Goal: Task Accomplishment & Management: Manage account settings

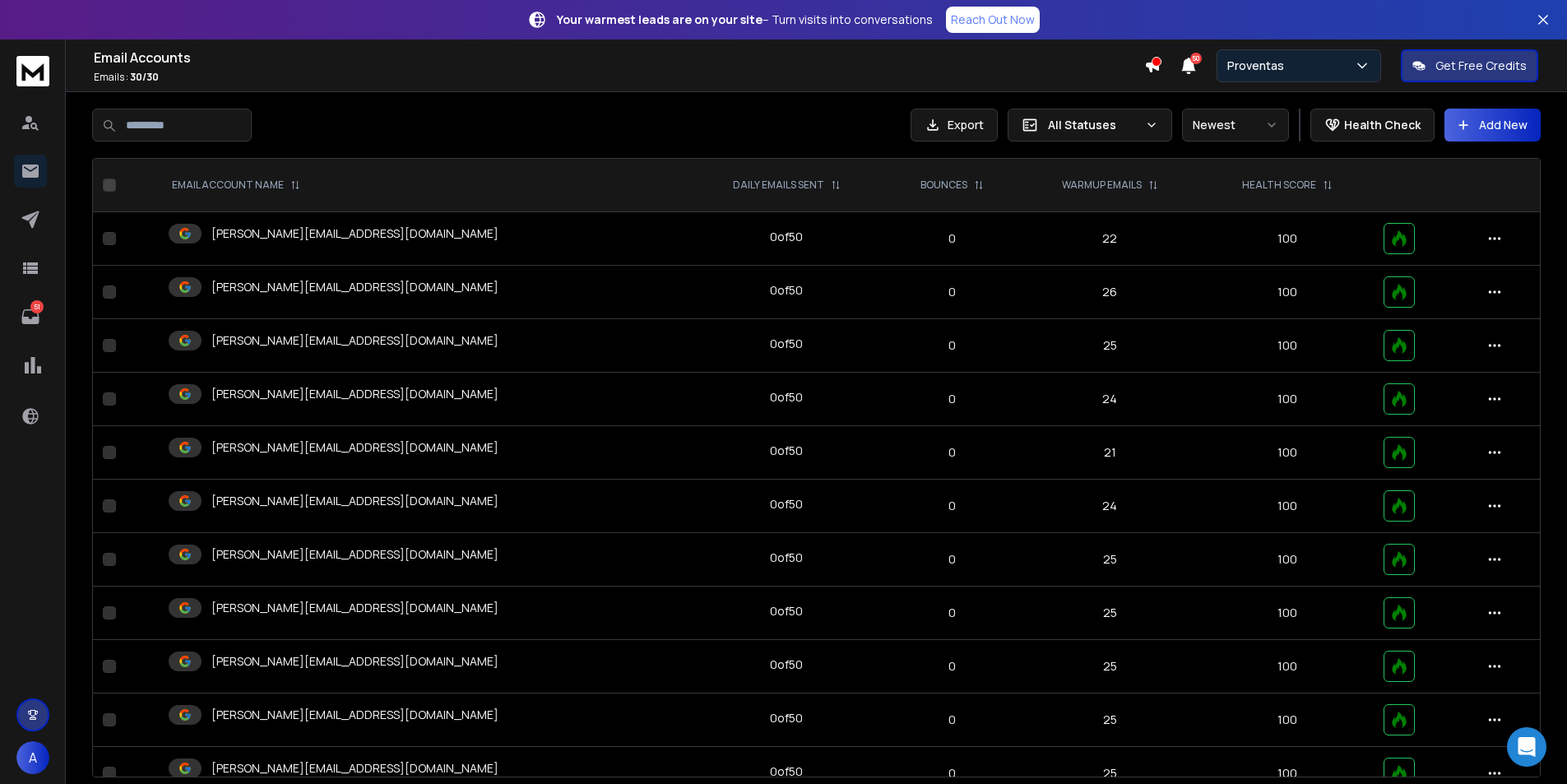
click at [1308, 65] on div "Proventas" at bounding box center [1298, 66] width 143 height 17
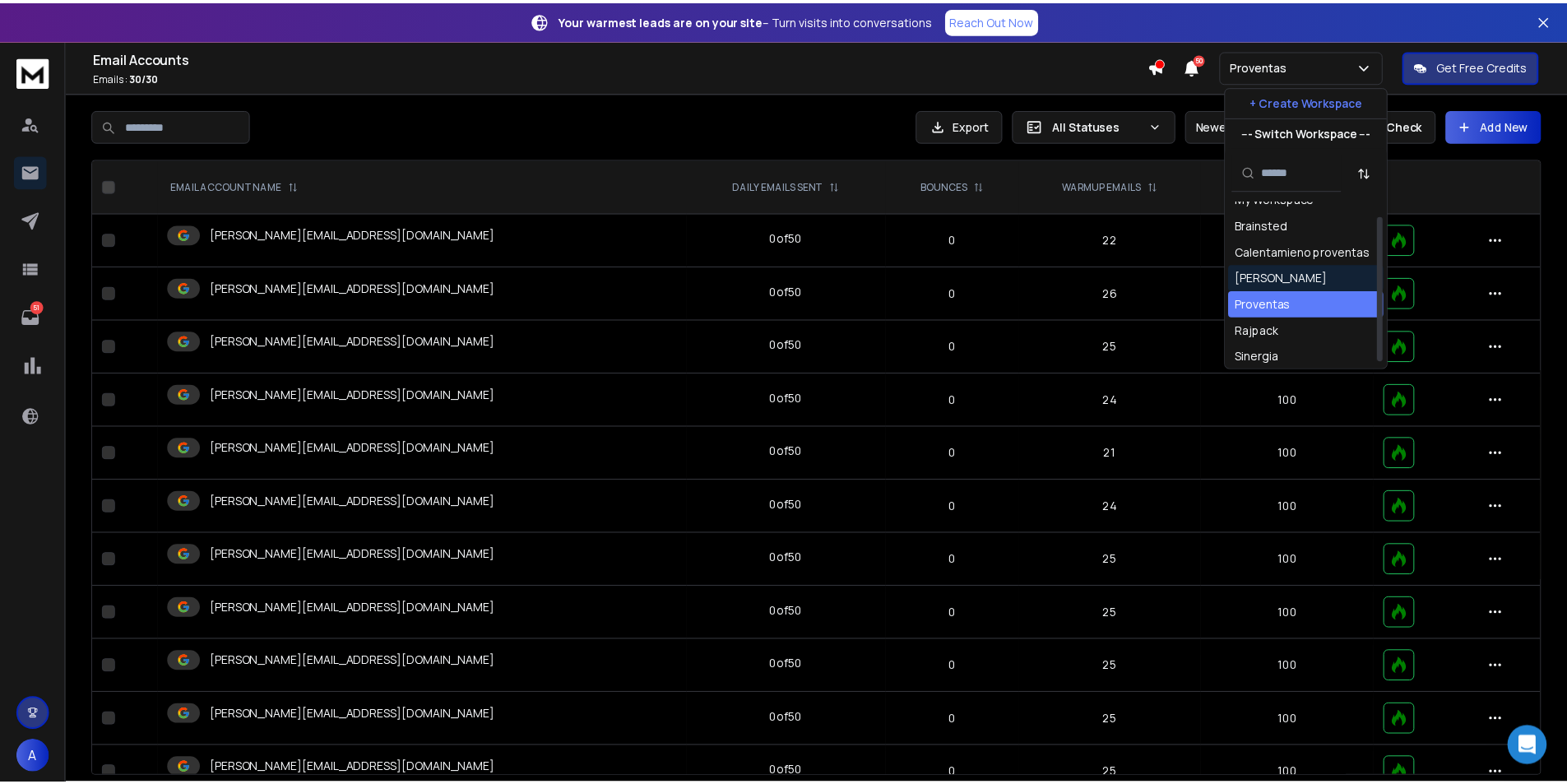
scroll to position [17, 0]
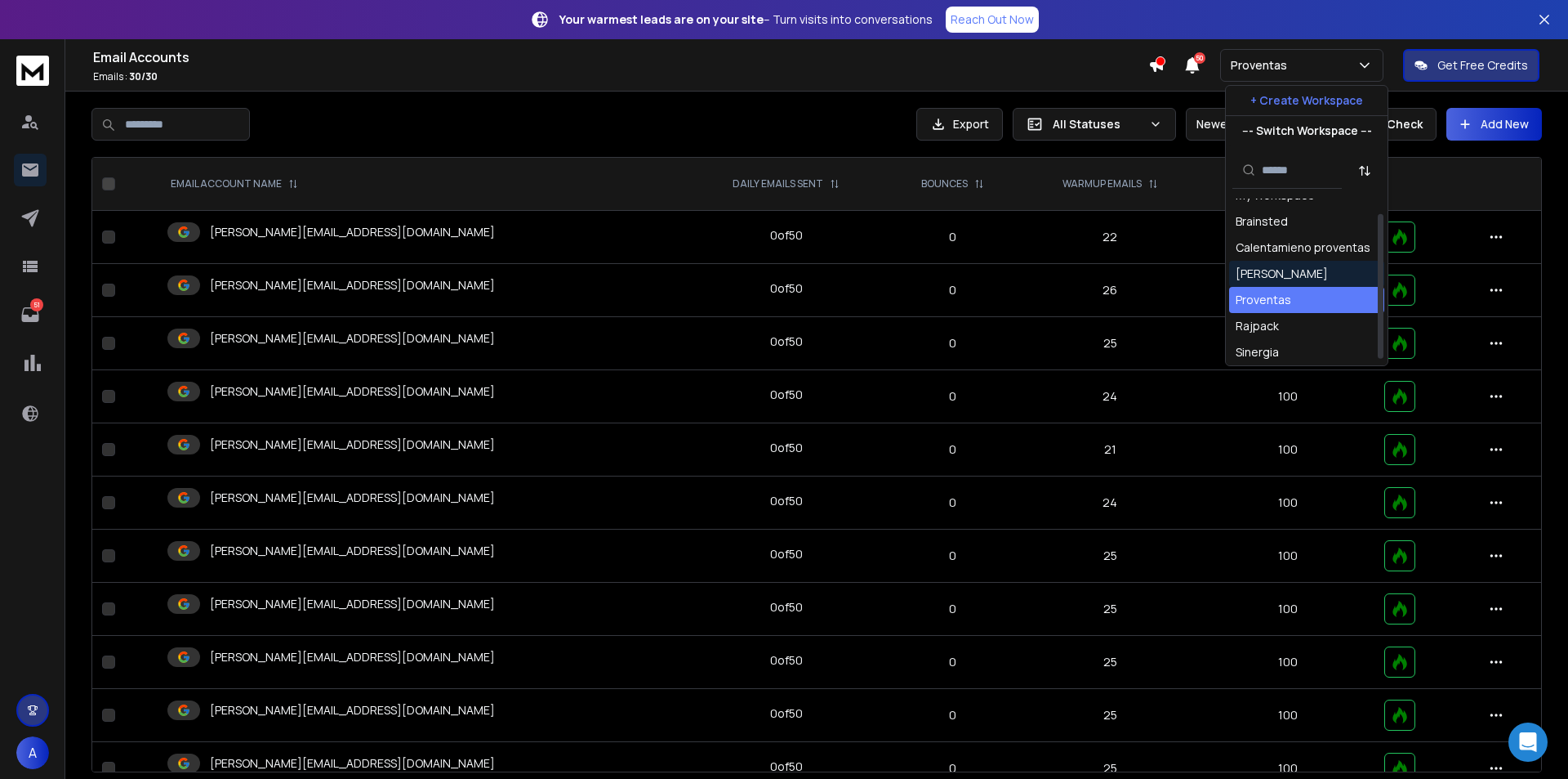
drag, startPoint x: 1380, startPoint y: 296, endPoint x: 1381, endPoint y: 310, distance: 14.0
click at [1381, 310] on div at bounding box center [1380, 286] width 6 height 145
click at [1296, 354] on div "Sinergia" at bounding box center [1306, 352] width 155 height 26
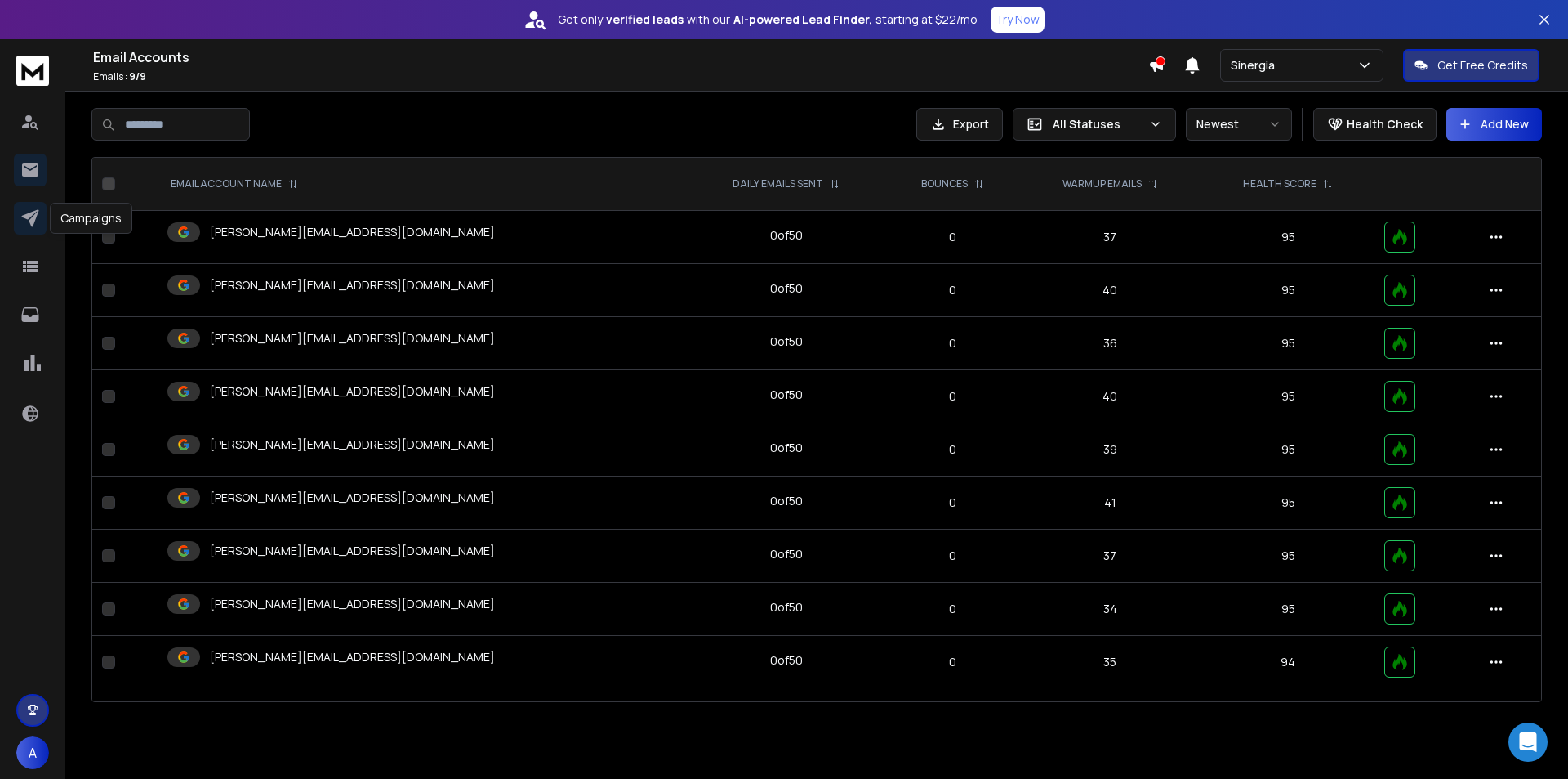
click at [31, 211] on icon at bounding box center [31, 219] width 20 height 20
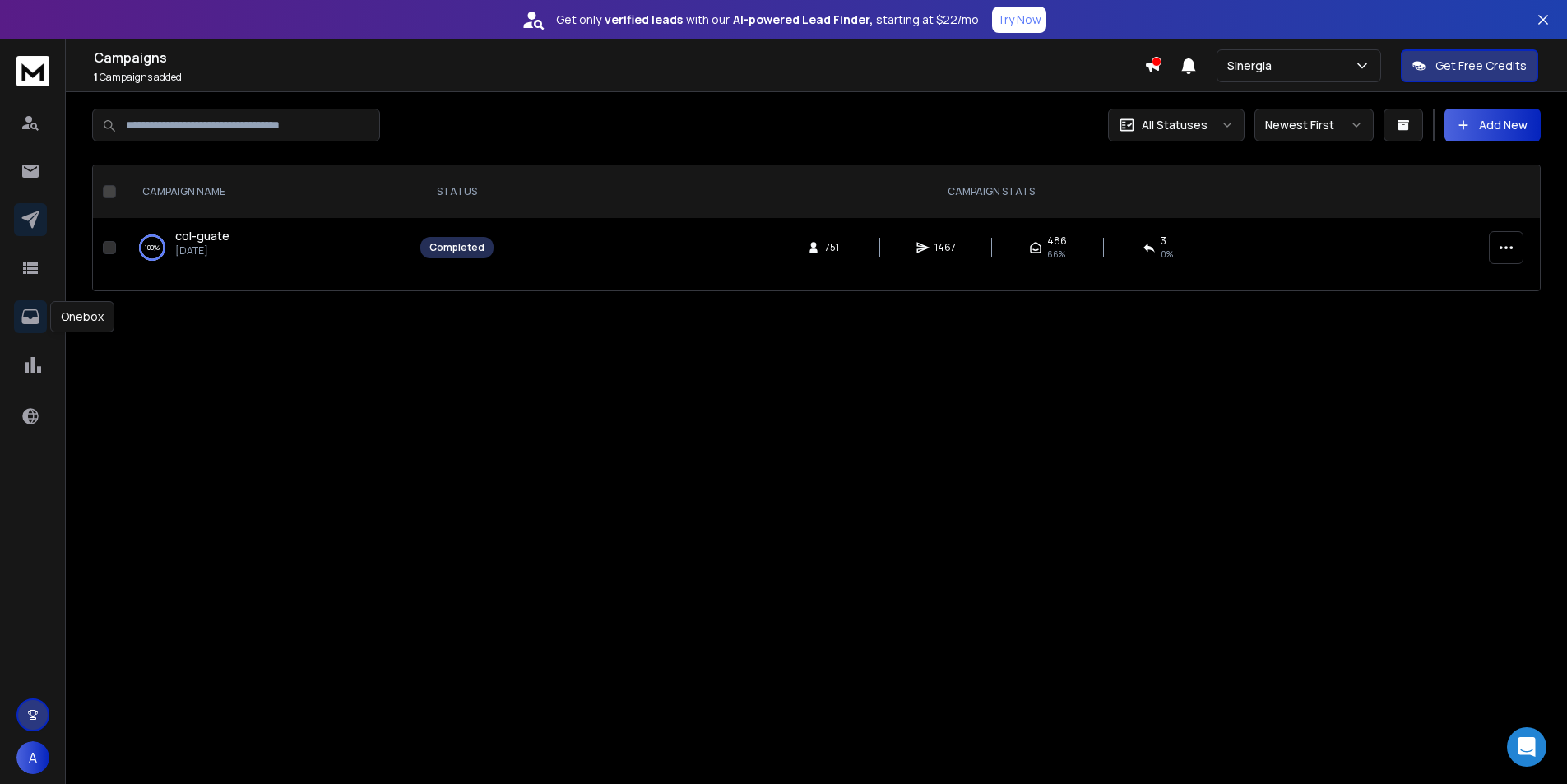
click at [29, 314] on icon at bounding box center [31, 317] width 20 height 20
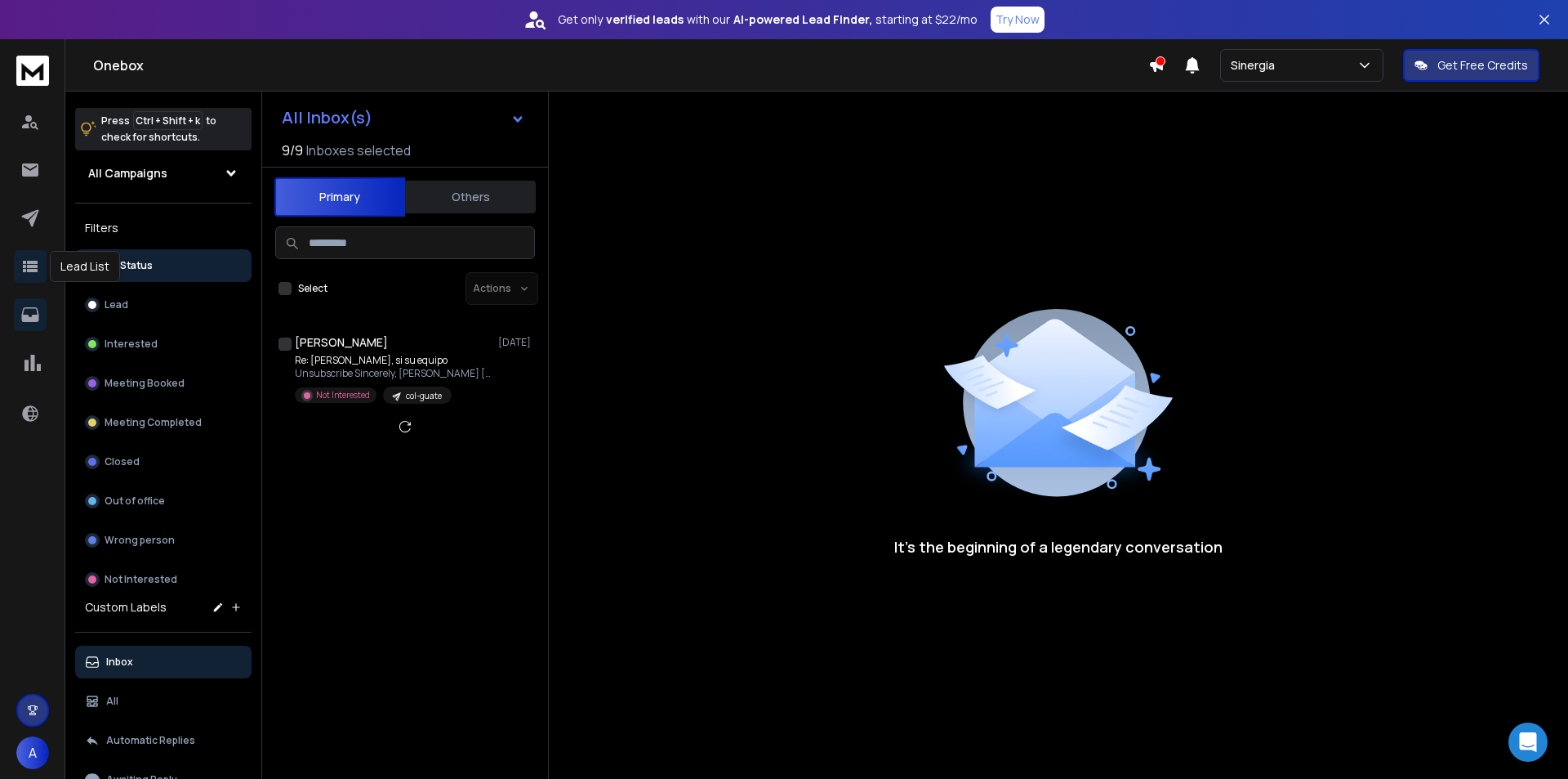
click at [29, 259] on icon at bounding box center [31, 267] width 20 height 20
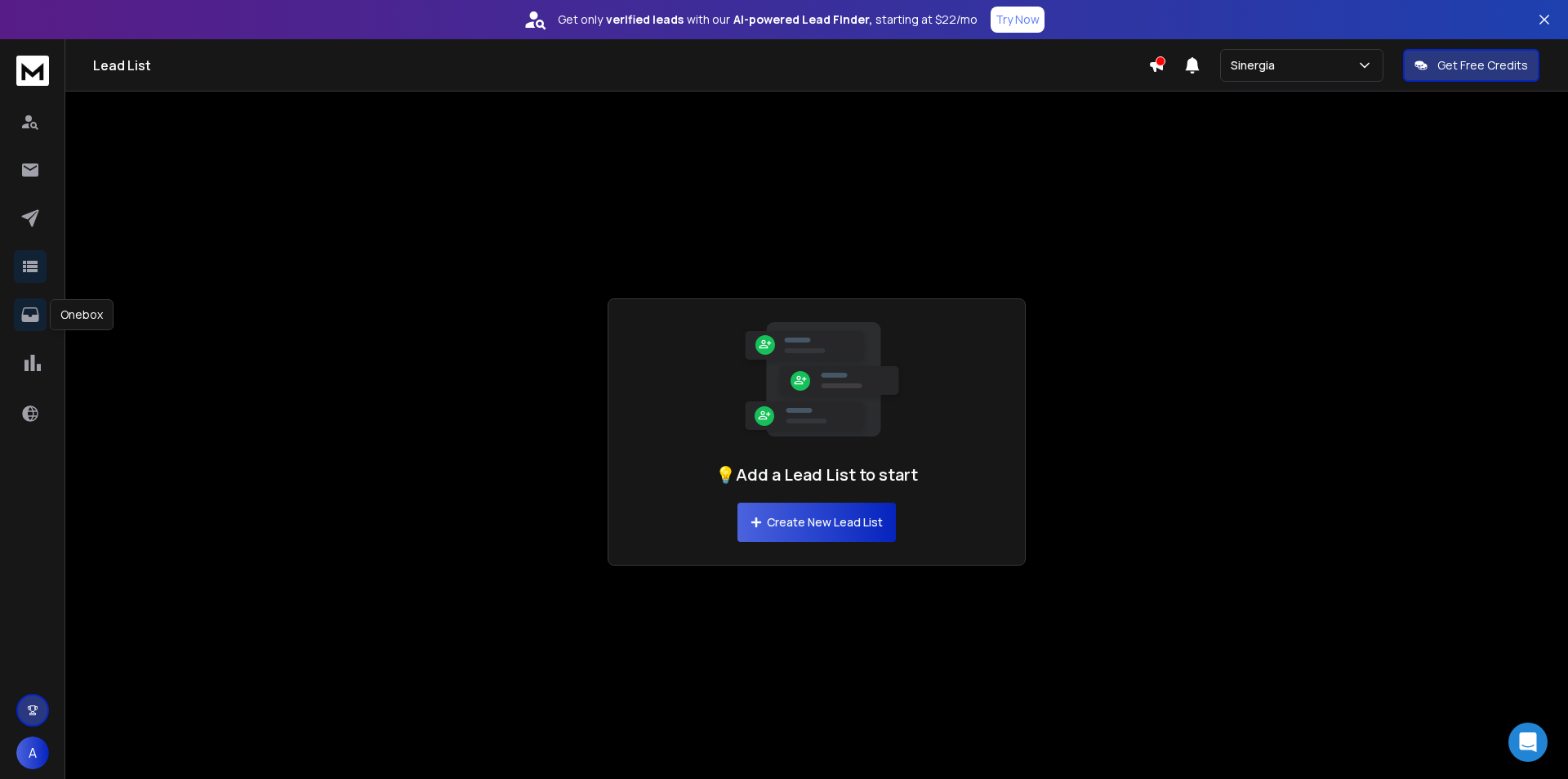
click at [36, 327] on link at bounding box center [30, 314] width 32 height 32
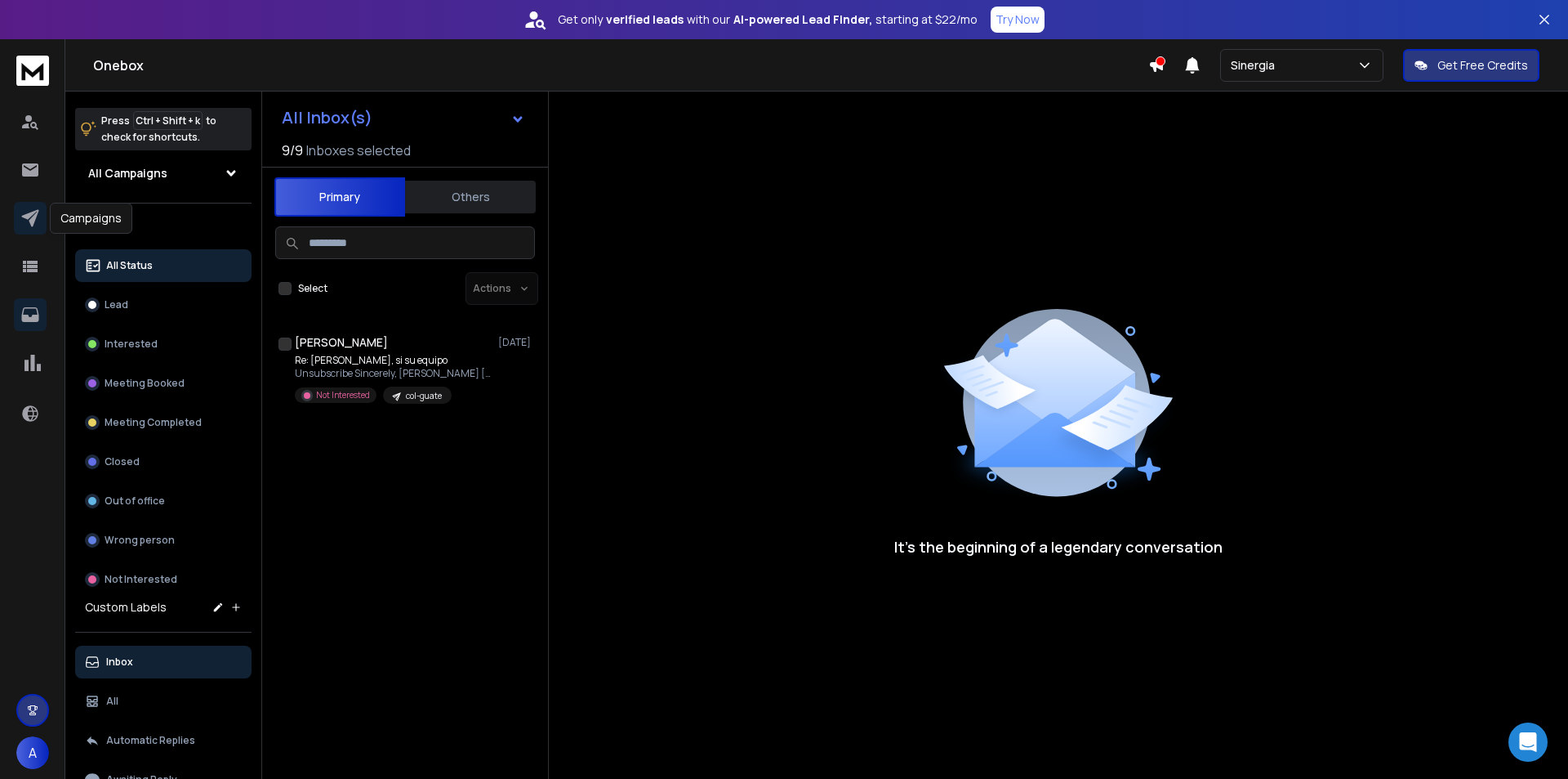
click at [35, 211] on icon at bounding box center [30, 218] width 17 height 17
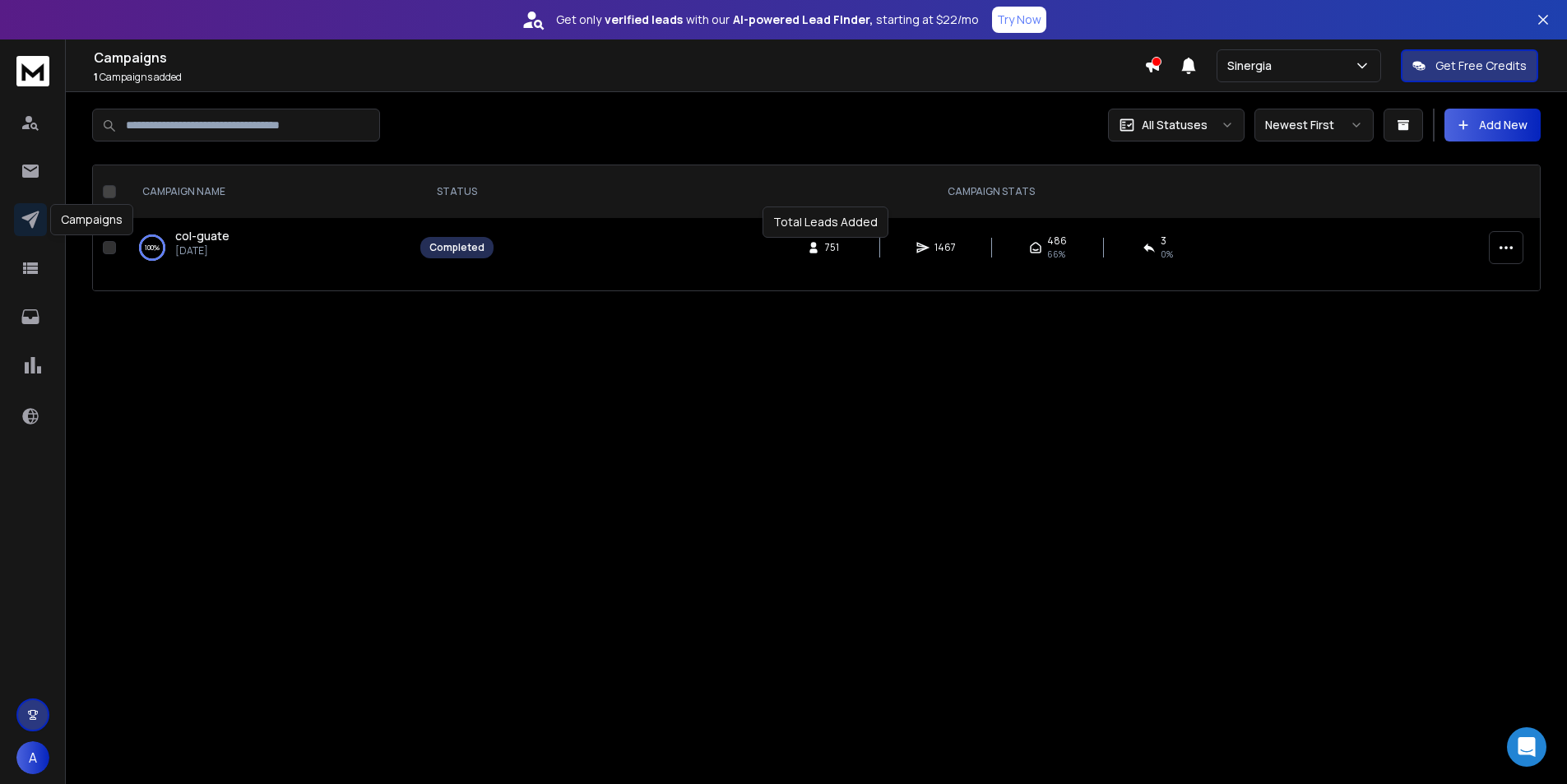
click at [837, 248] on span "751" at bounding box center [834, 248] width 17 height 13
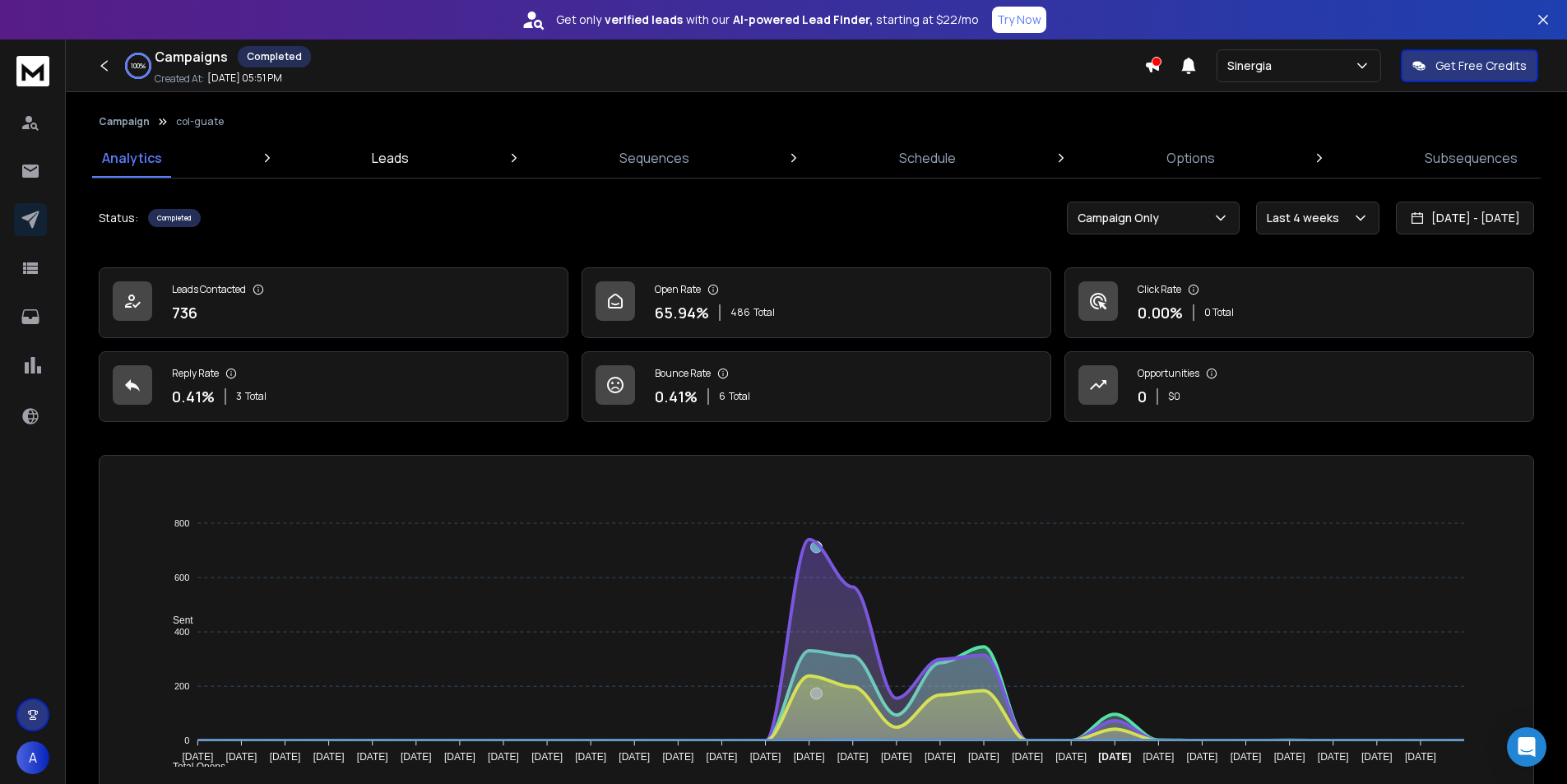
click at [383, 159] on p "Leads" at bounding box center [390, 158] width 37 height 20
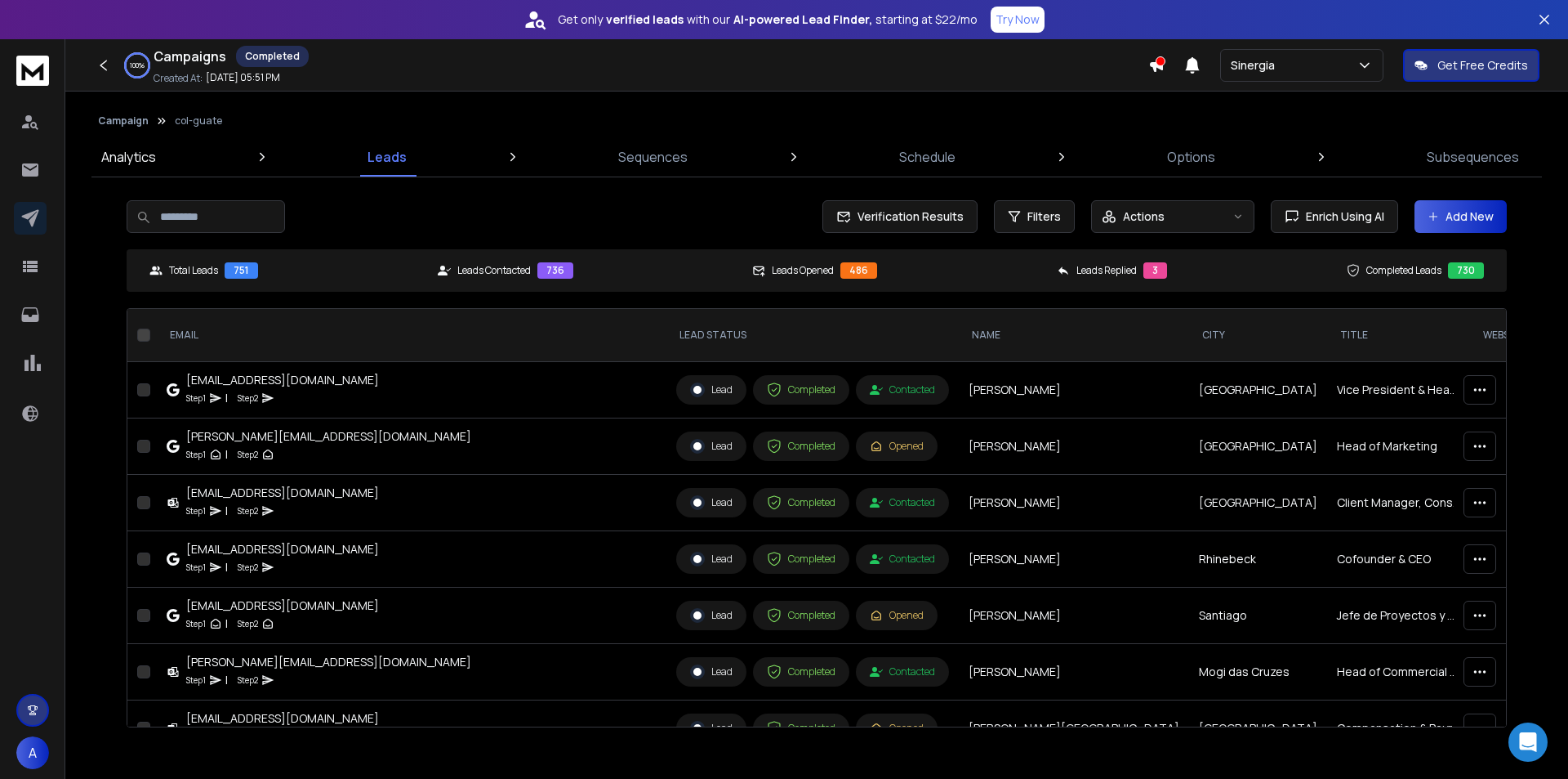
click at [133, 160] on p "Analytics" at bounding box center [129, 157] width 55 height 20
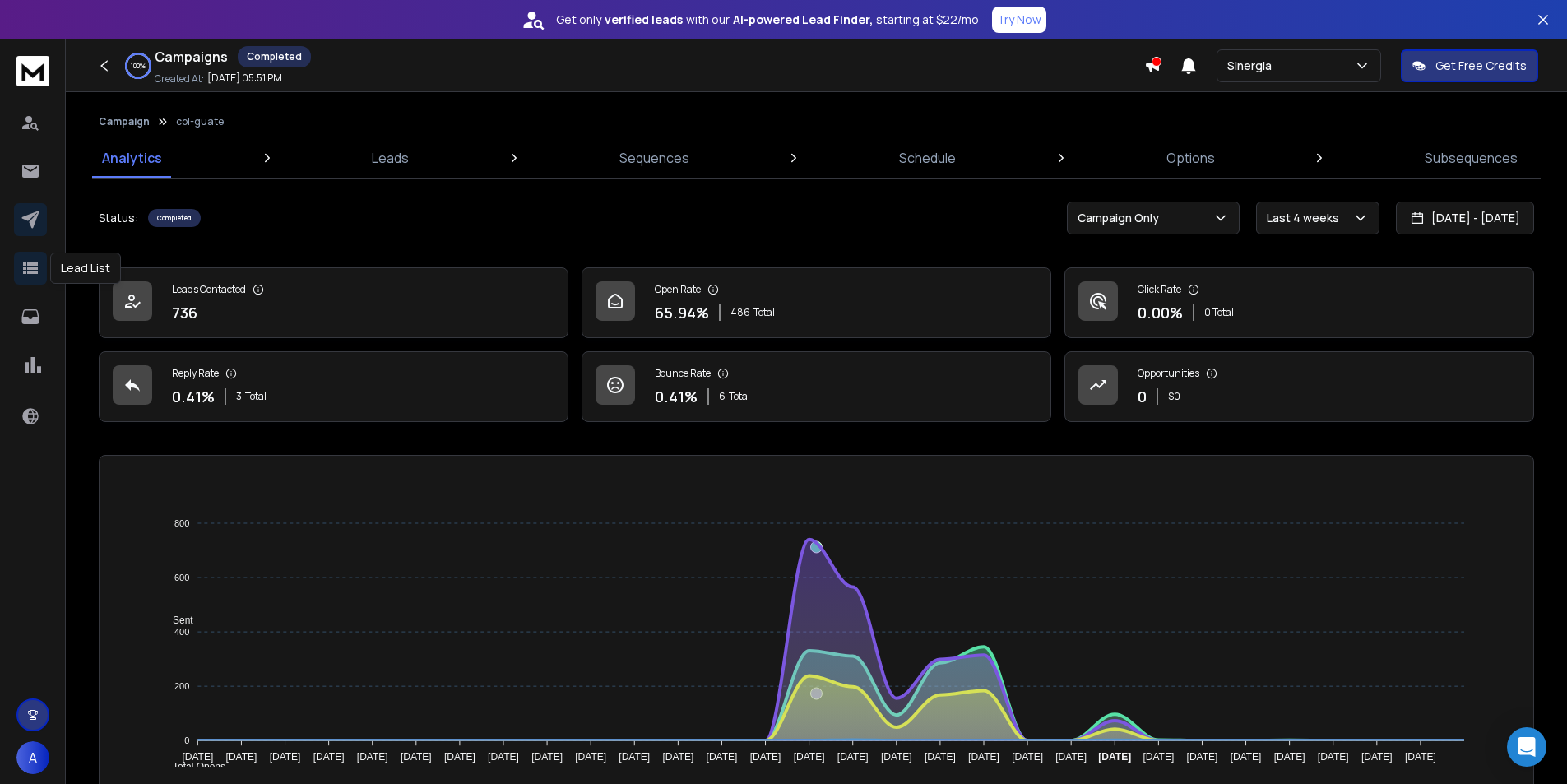
click at [29, 267] on icon at bounding box center [31, 269] width 15 height 12
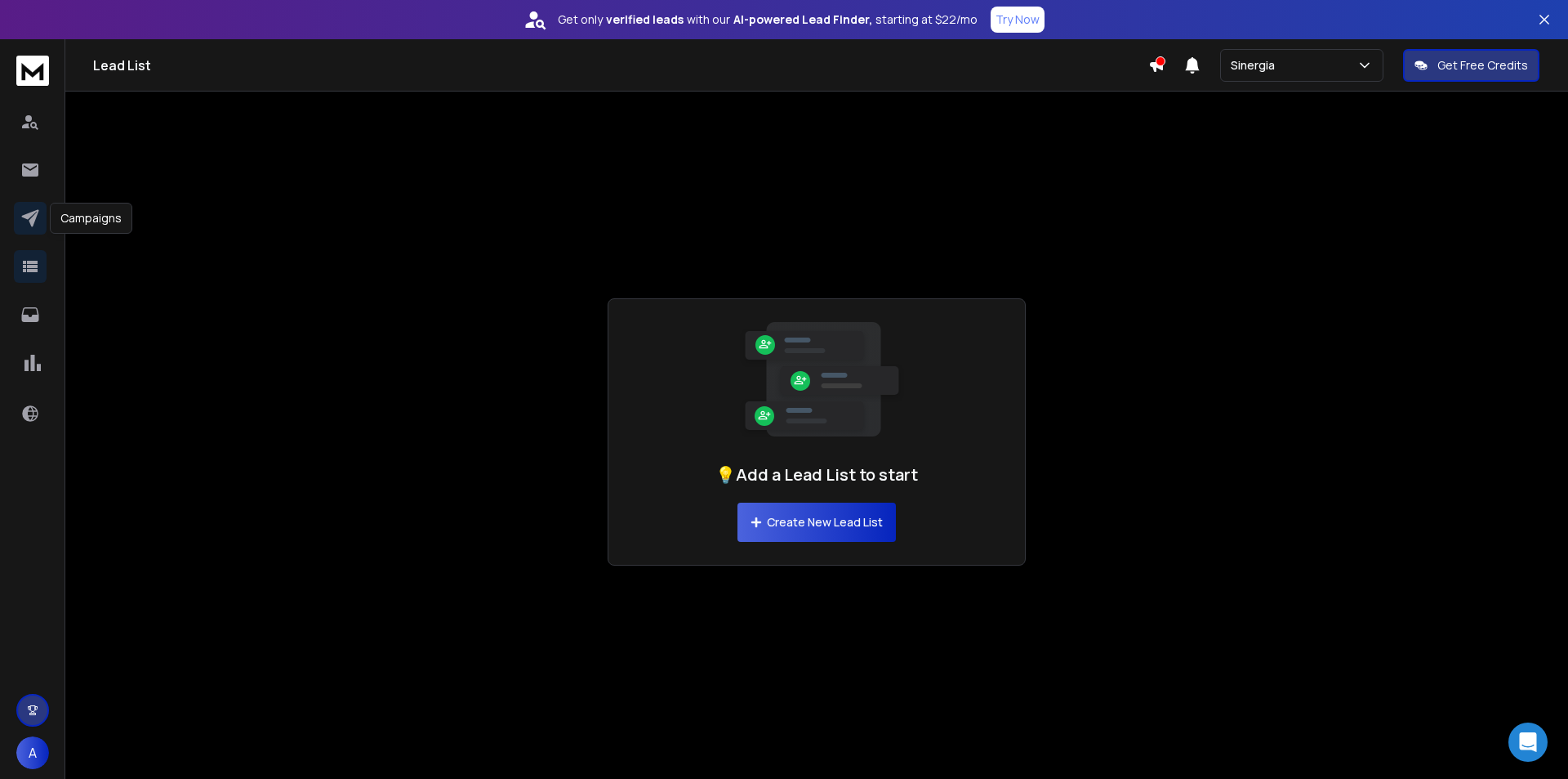
click at [31, 219] on icon at bounding box center [30, 218] width 17 height 17
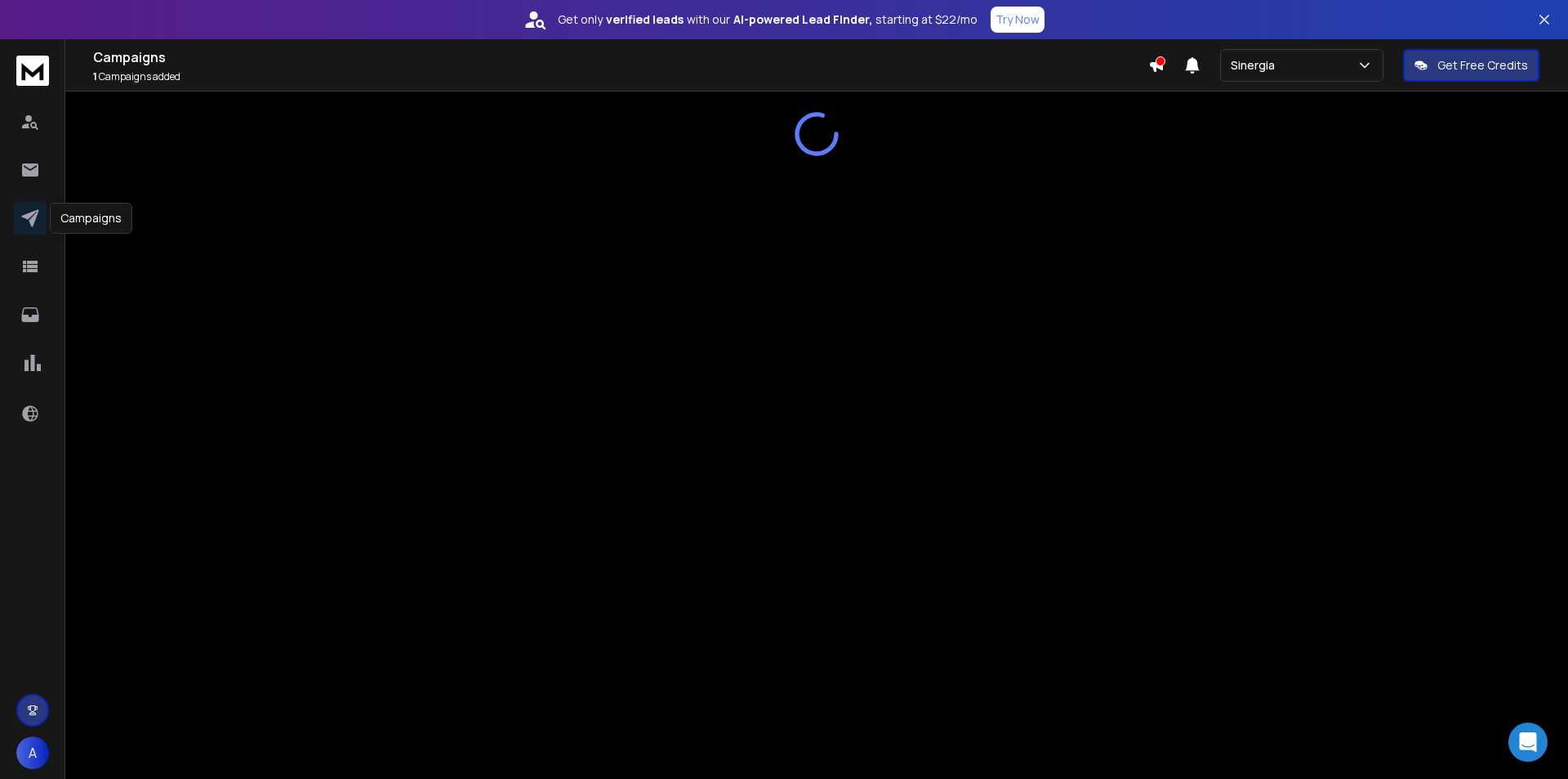
click at [31, 219] on icon at bounding box center [30, 218] width 17 height 17
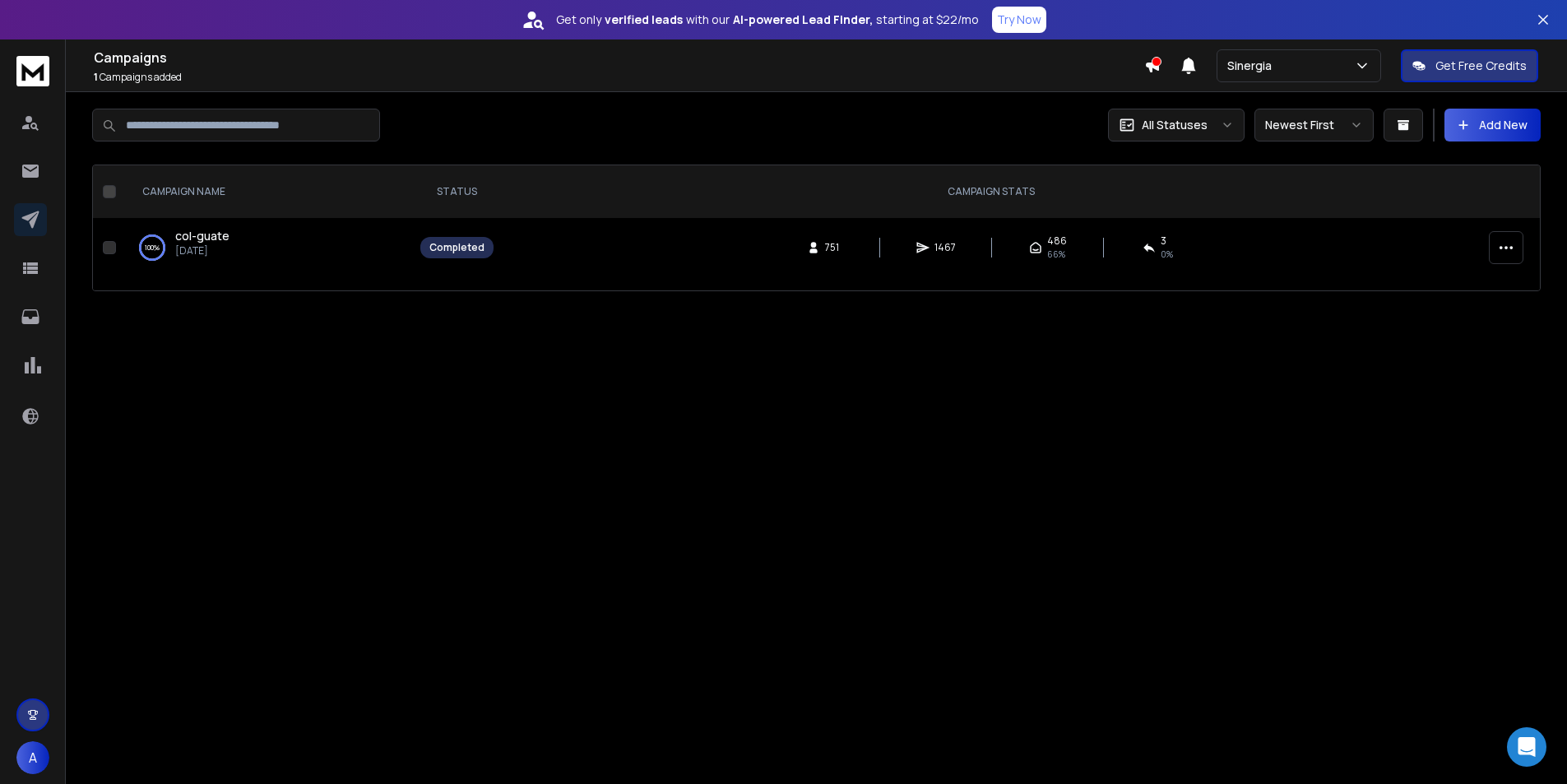
click at [491, 241] on td "Completed" at bounding box center [456, 247] width 93 height 59
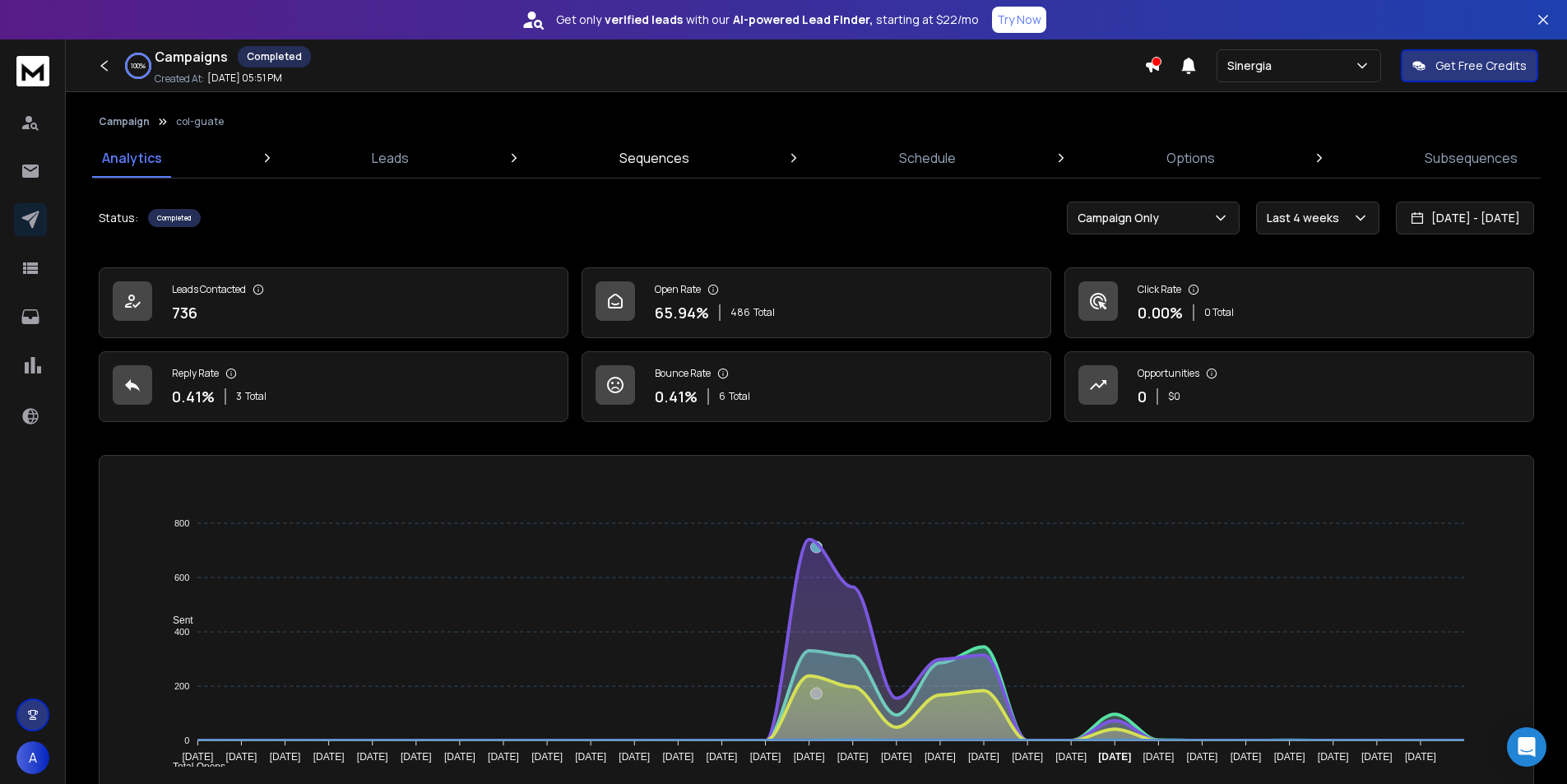
click at [638, 166] on p "Sequences" at bounding box center [655, 158] width 70 height 20
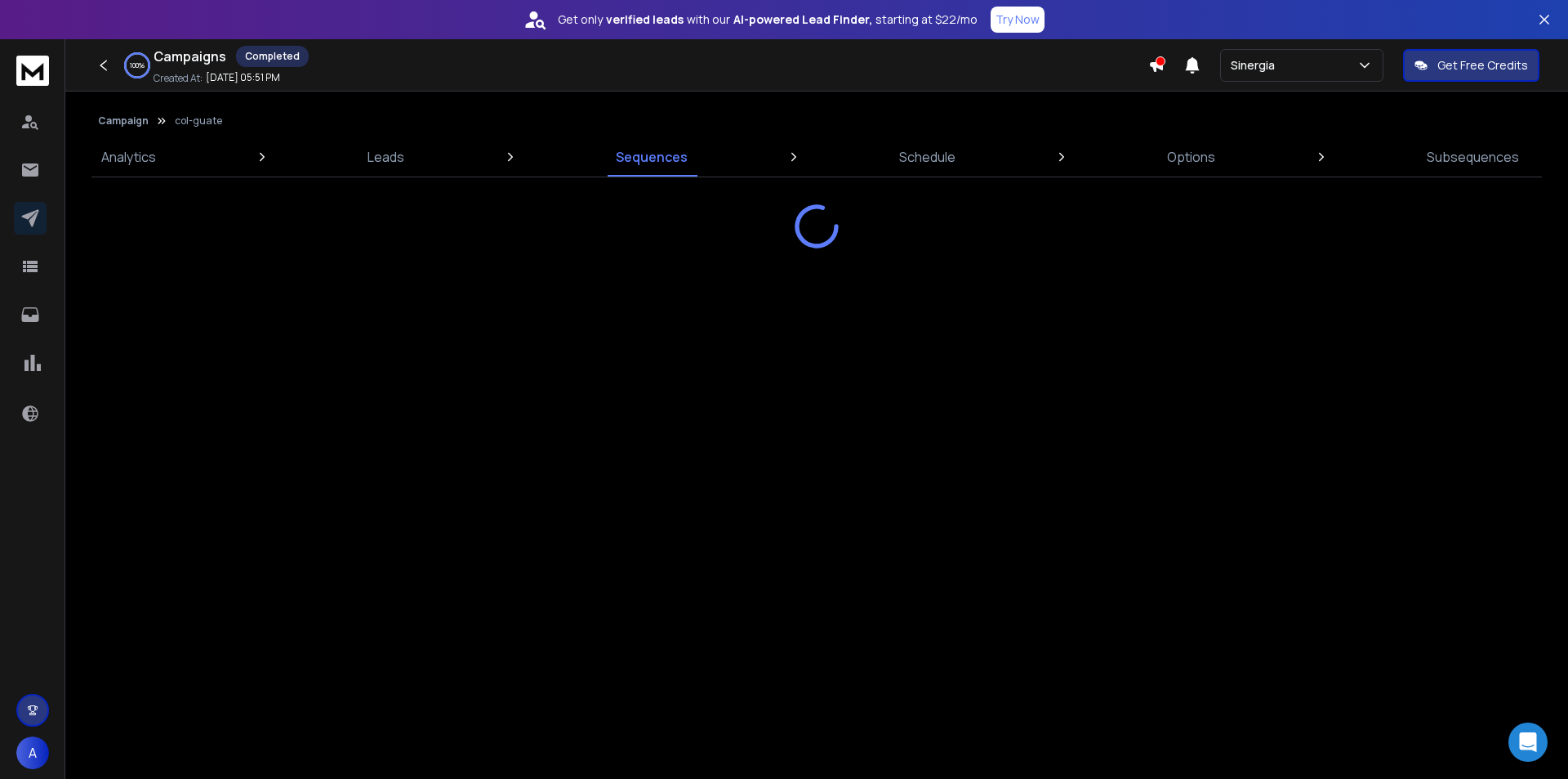
click at [643, 151] on p "Sequences" at bounding box center [651, 157] width 71 height 20
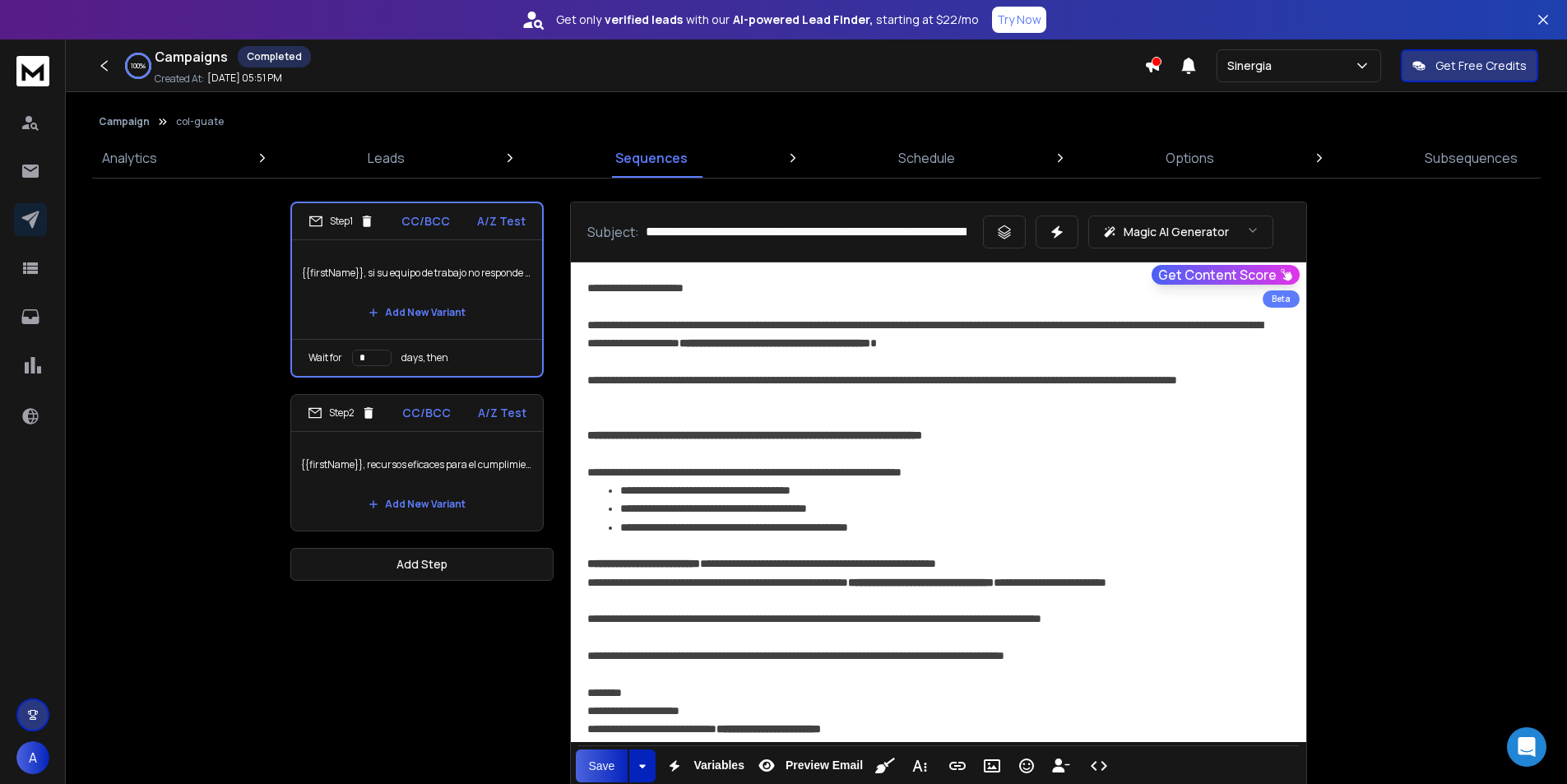
click at [775, 236] on input "**********" at bounding box center [805, 232] width 321 height 20
click at [897, 238] on input "**********" at bounding box center [805, 232] width 321 height 20
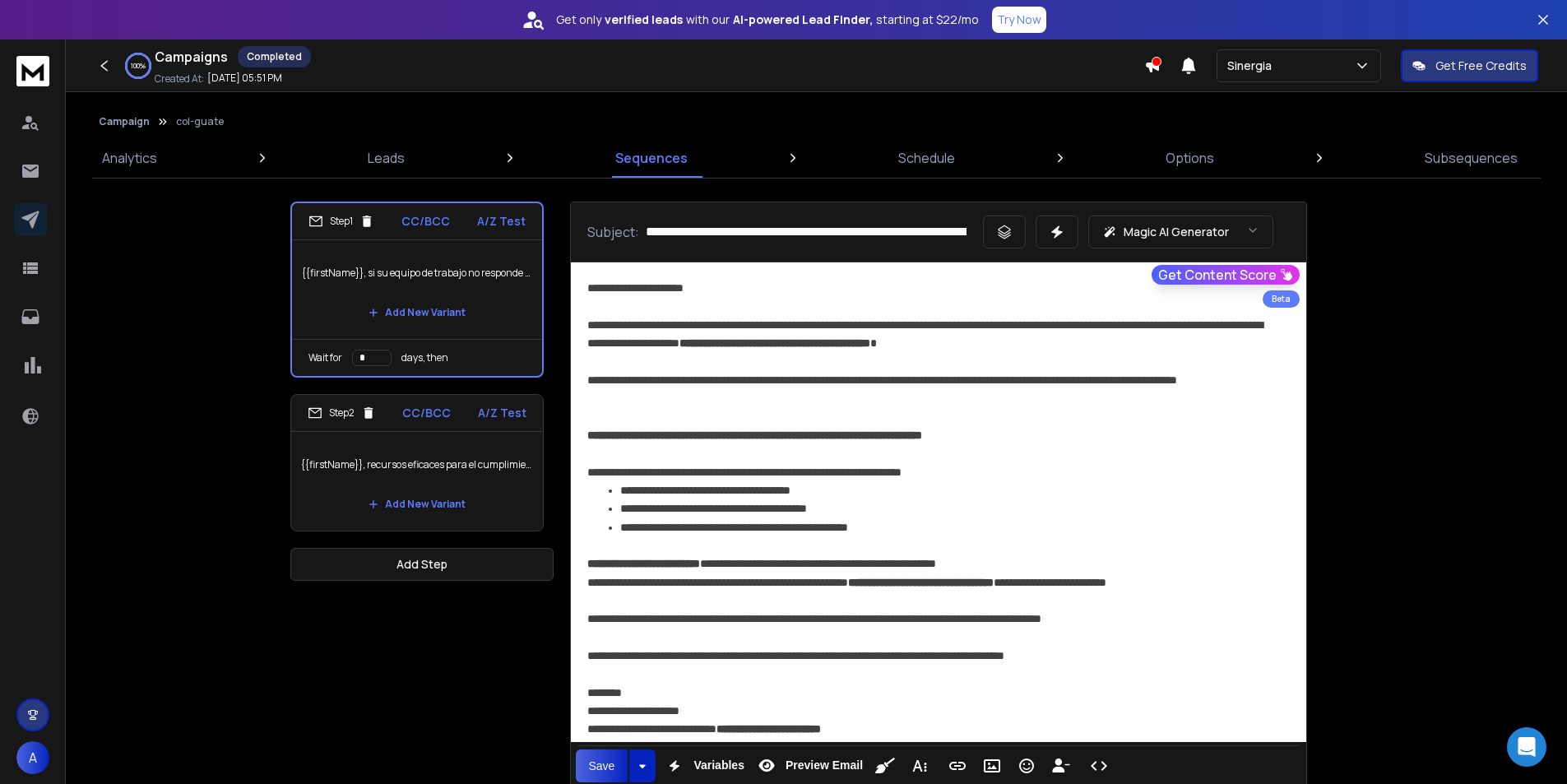
click at [897, 238] on input "**********" at bounding box center [805, 232] width 321 height 20
click at [479, 477] on p "{{firstName}}, recursos eficaces para el cumplimiento de las metas corporativas…" at bounding box center [417, 464] width 232 height 46
type input "**********"
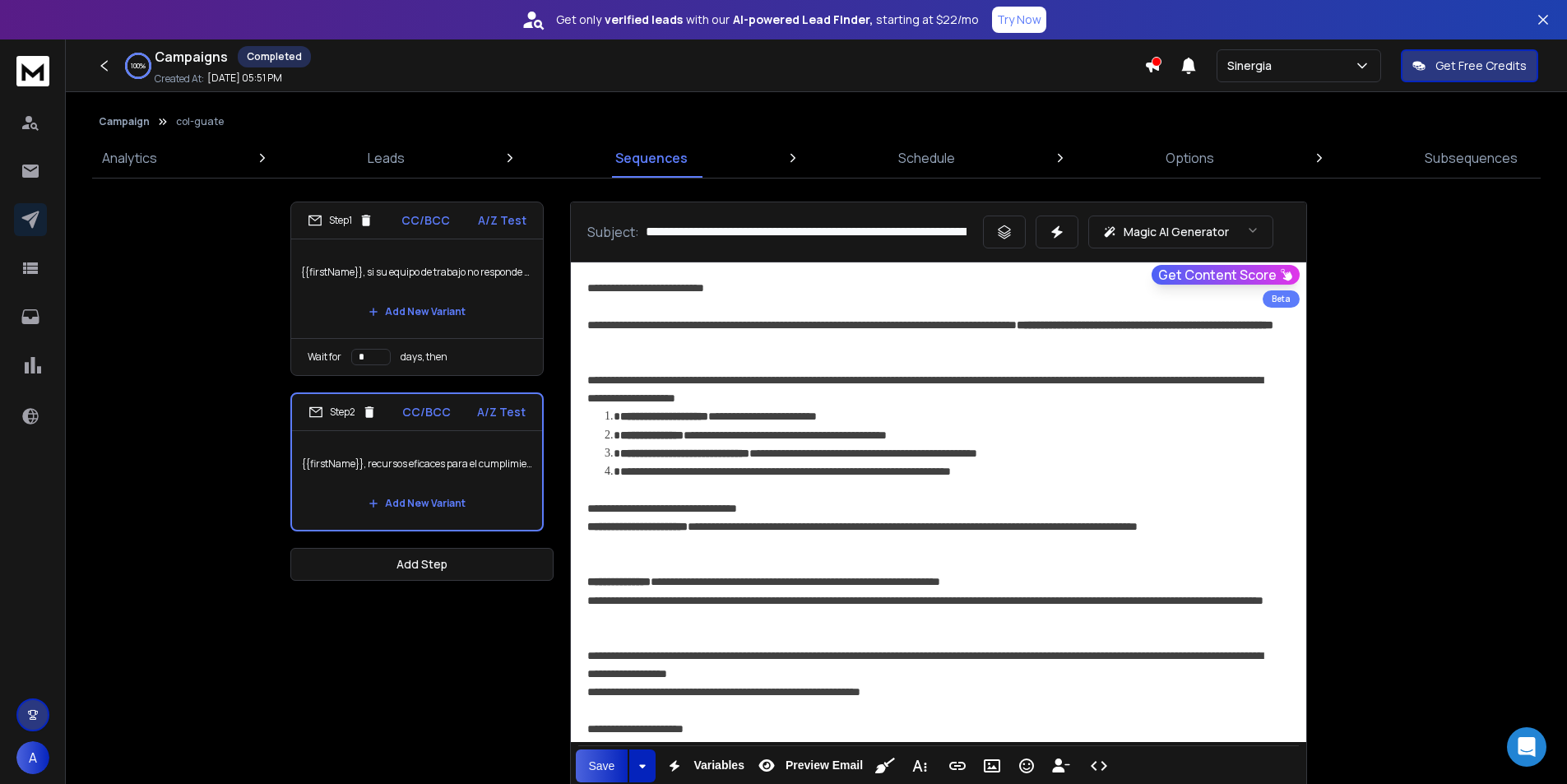
scroll to position [41, 0]
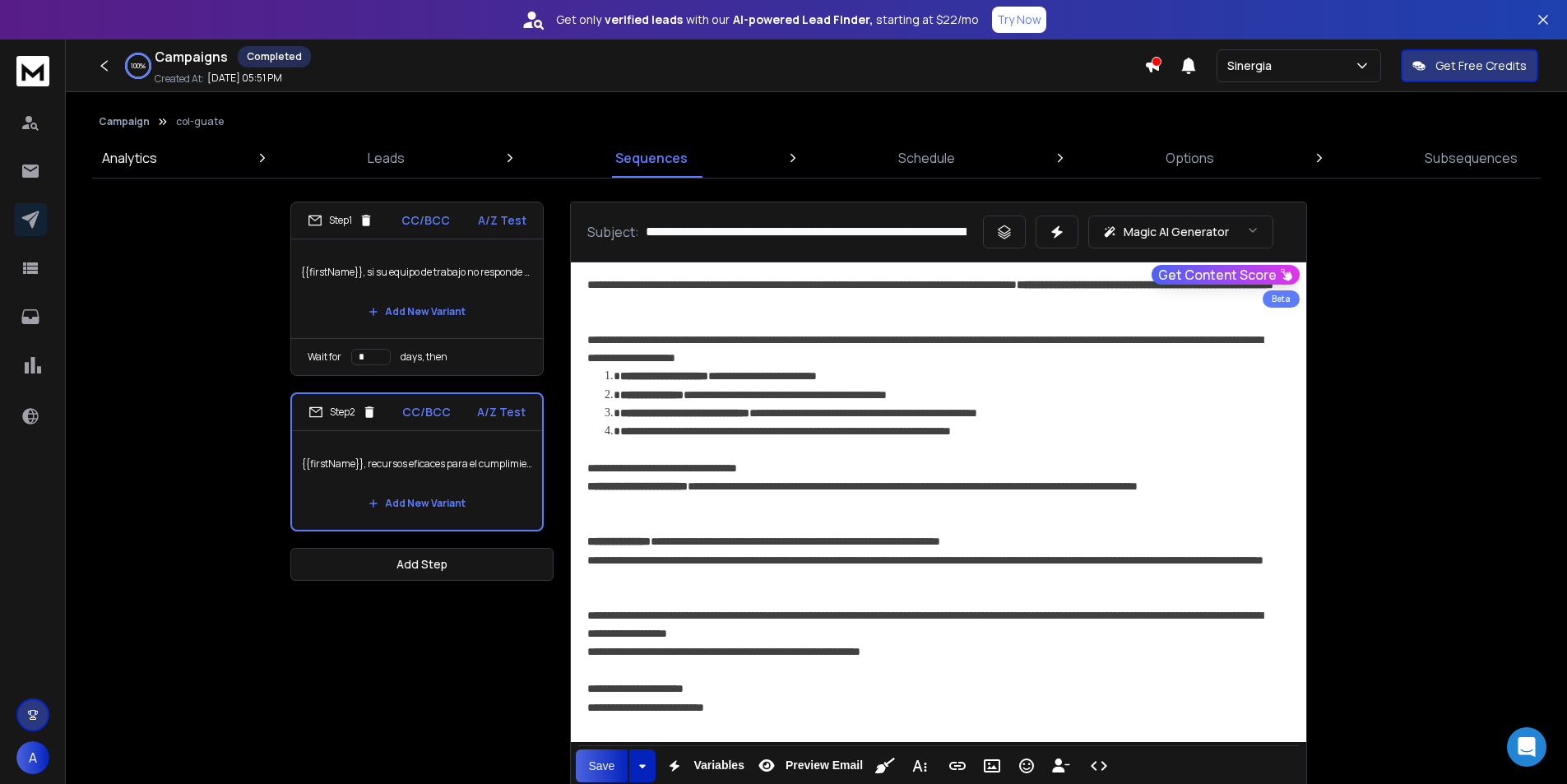
click at [146, 151] on p "Analytics" at bounding box center [130, 158] width 55 height 20
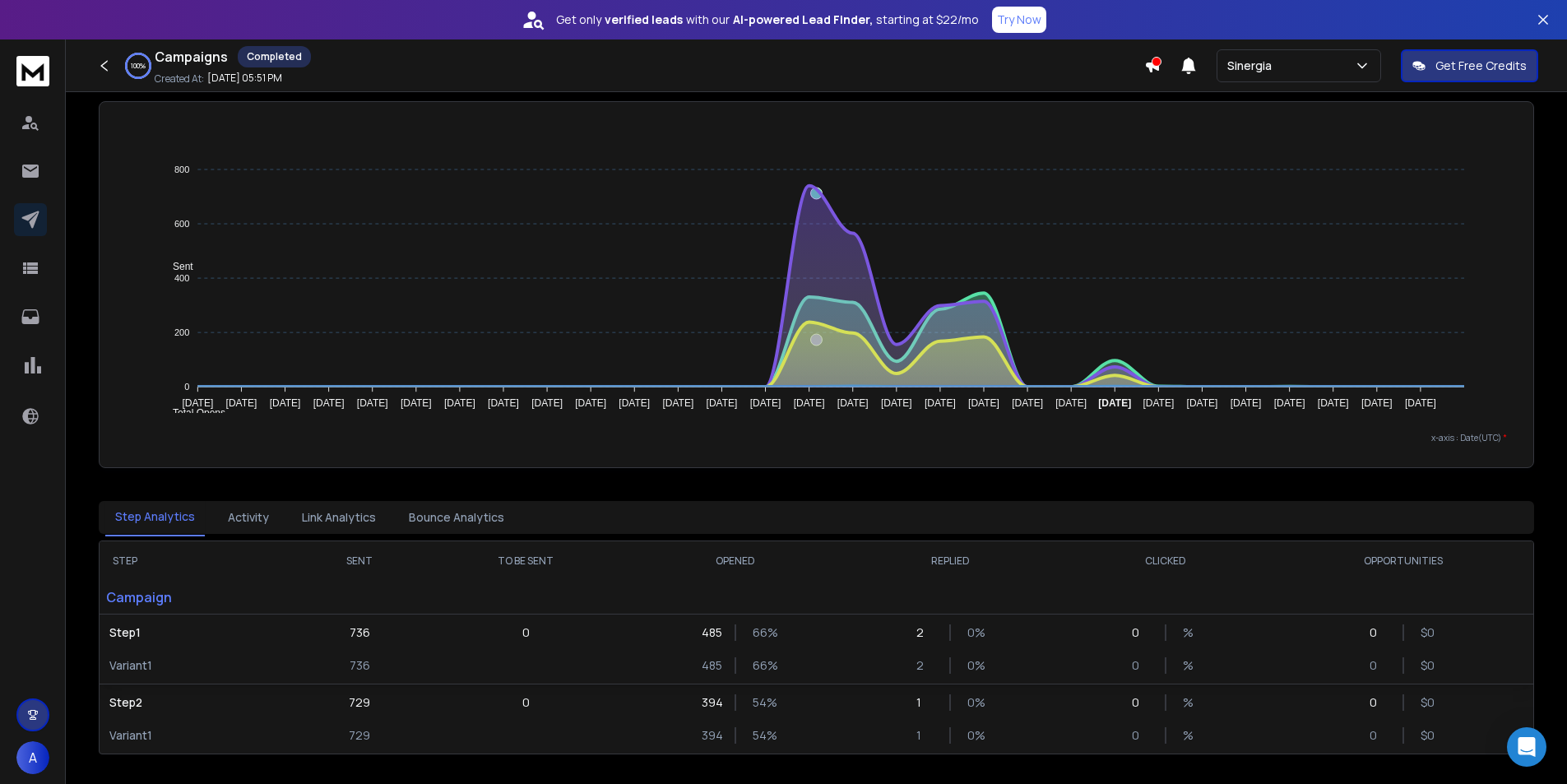
scroll to position [353, 0]
click at [22, 302] on link at bounding box center [30, 316] width 33 height 33
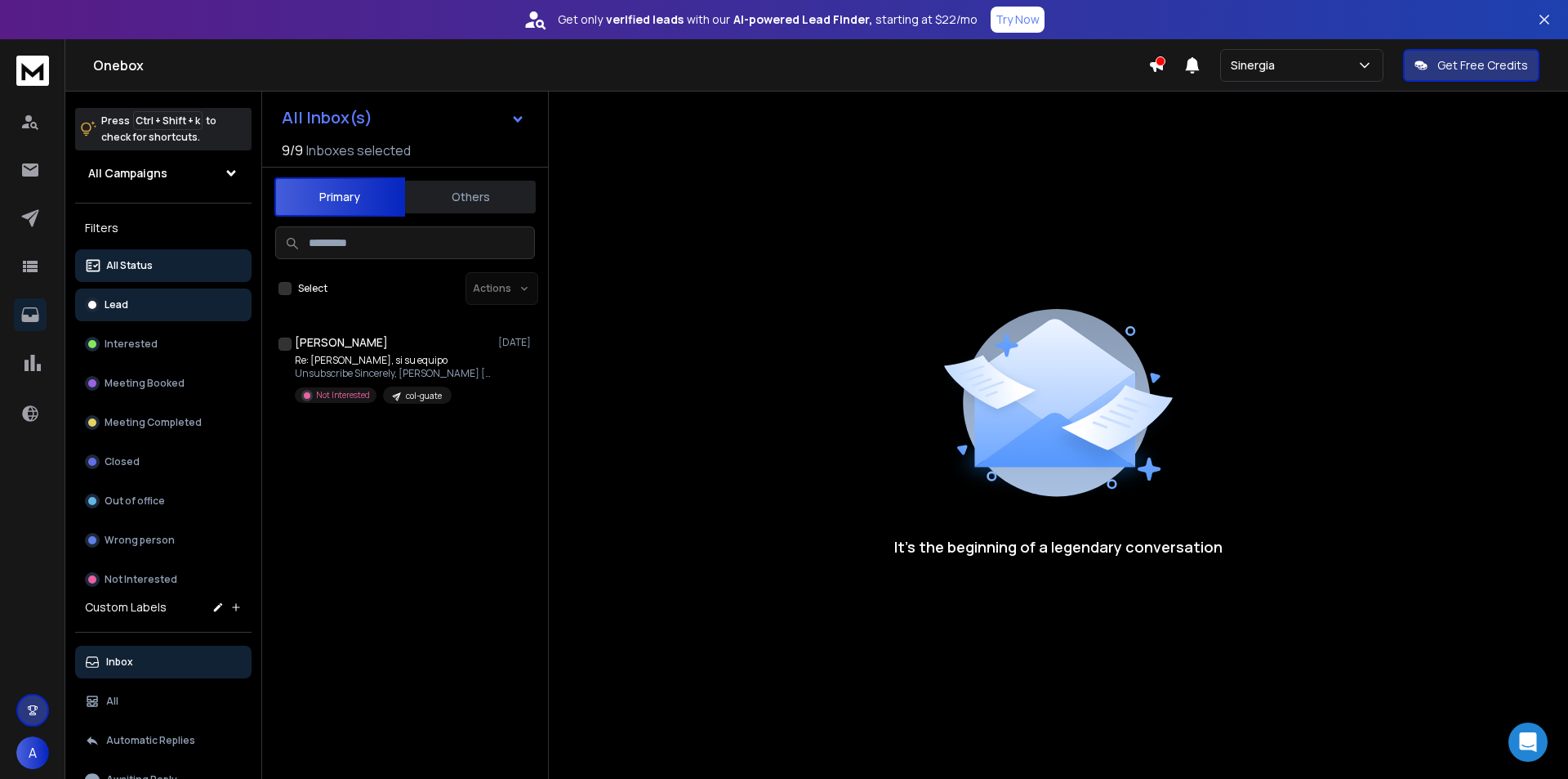
click at [154, 302] on button "Lead" at bounding box center [163, 304] width 176 height 32
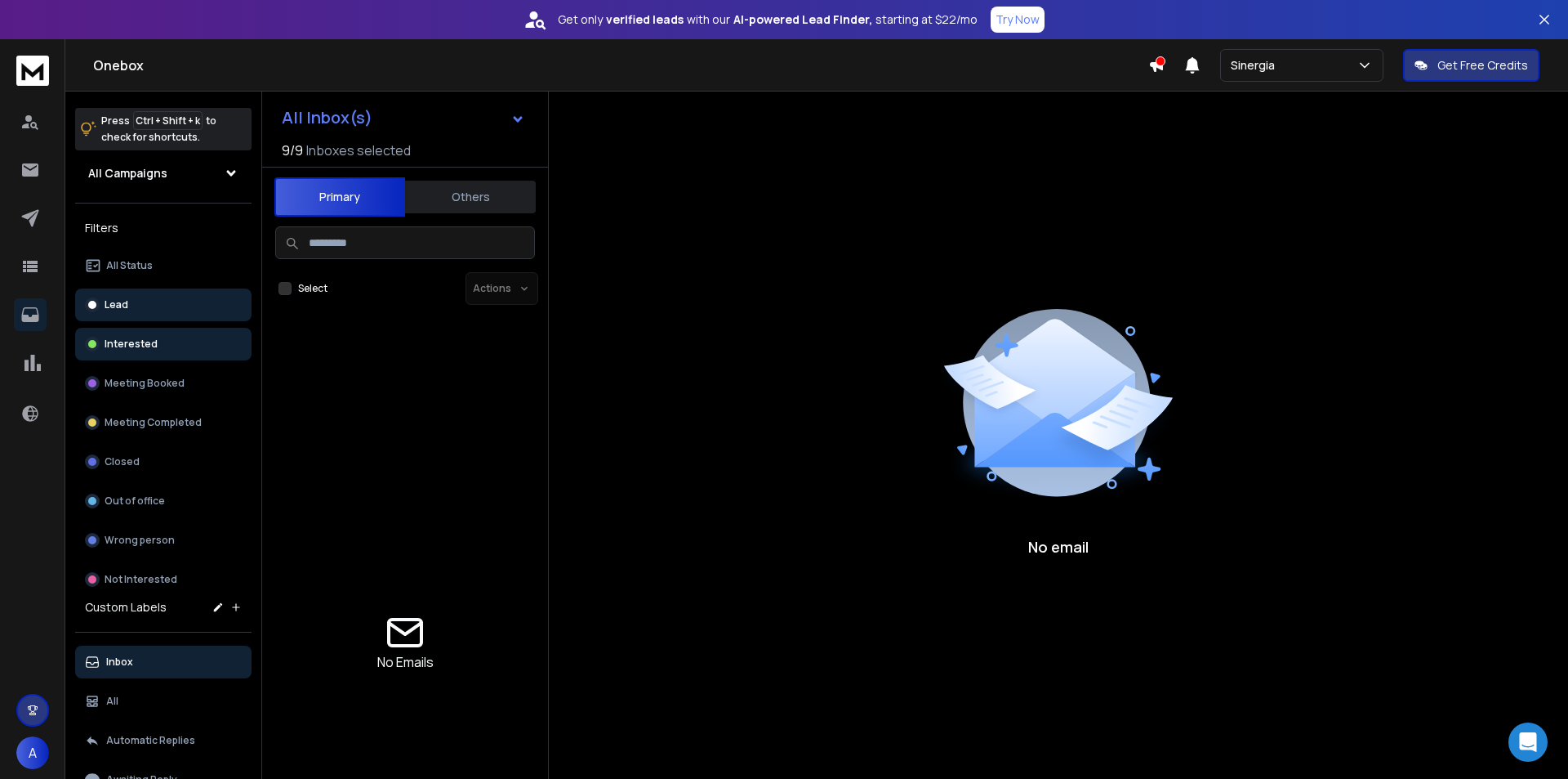
click at [160, 353] on button "Interested" at bounding box center [163, 343] width 176 height 32
click at [150, 386] on p "Meeting Booked" at bounding box center [145, 383] width 80 height 13
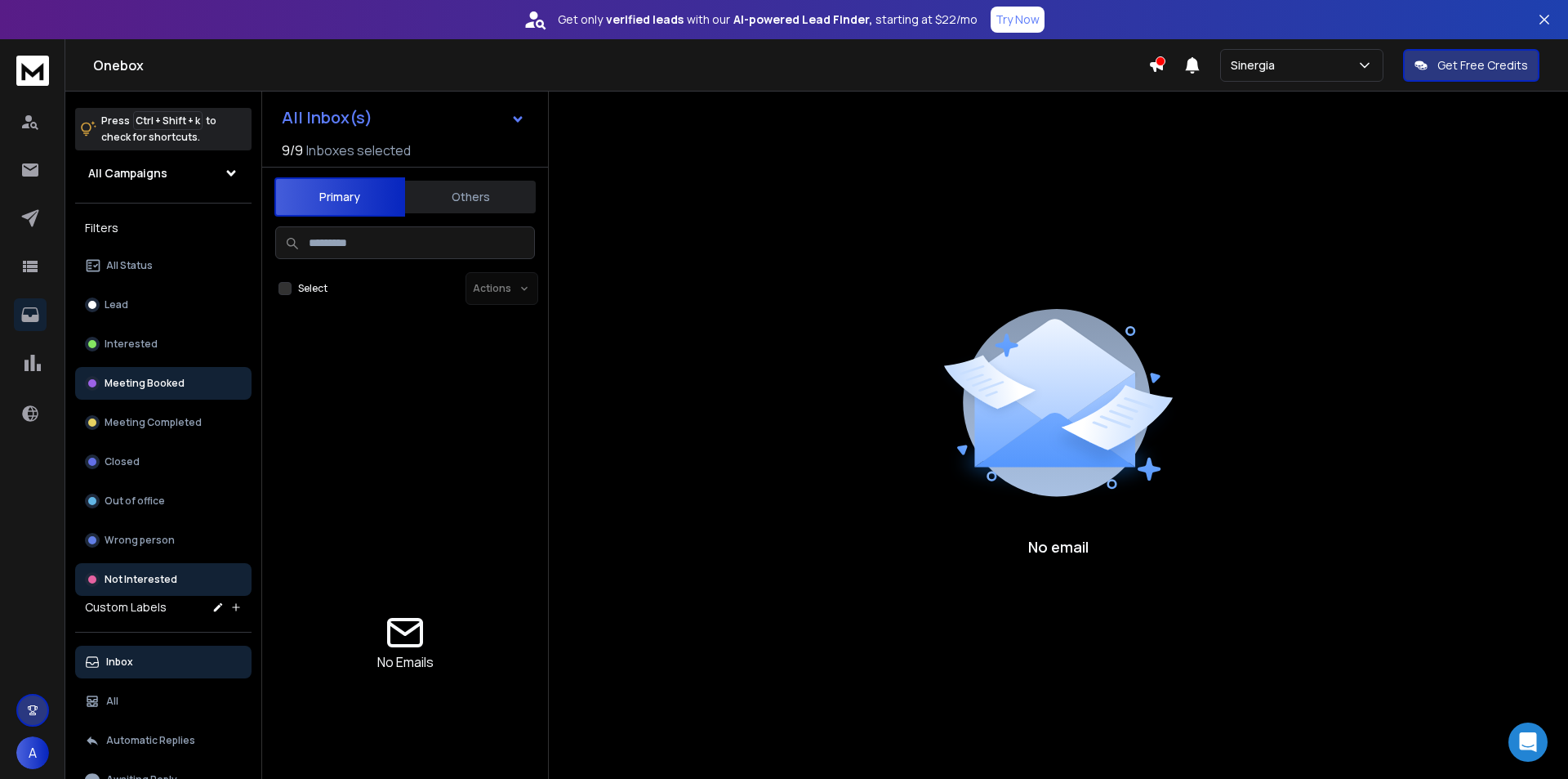
click at [131, 569] on button "Not Interested" at bounding box center [163, 579] width 176 height 32
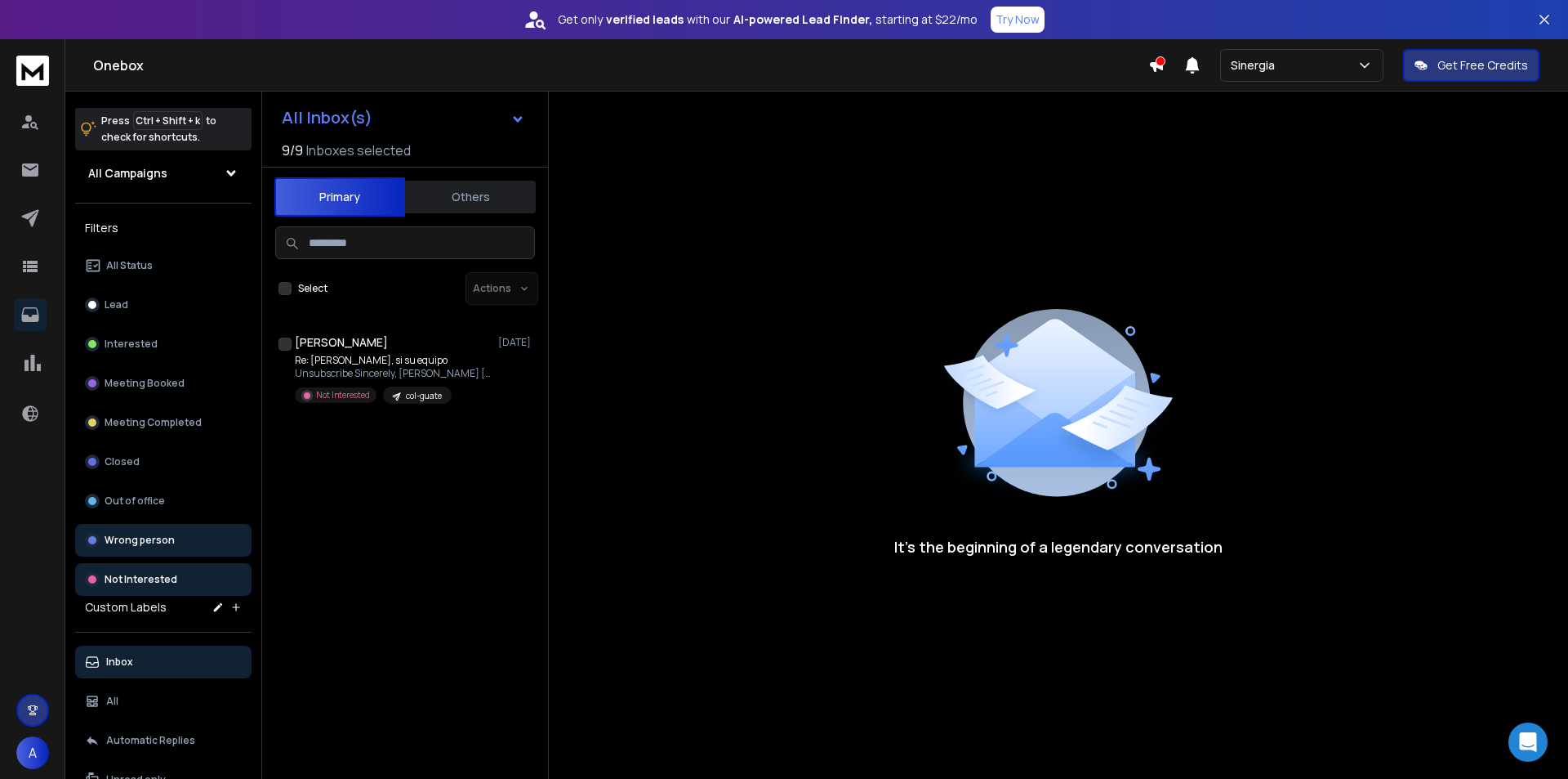
click at [155, 550] on button "Wrong person" at bounding box center [163, 540] width 176 height 32
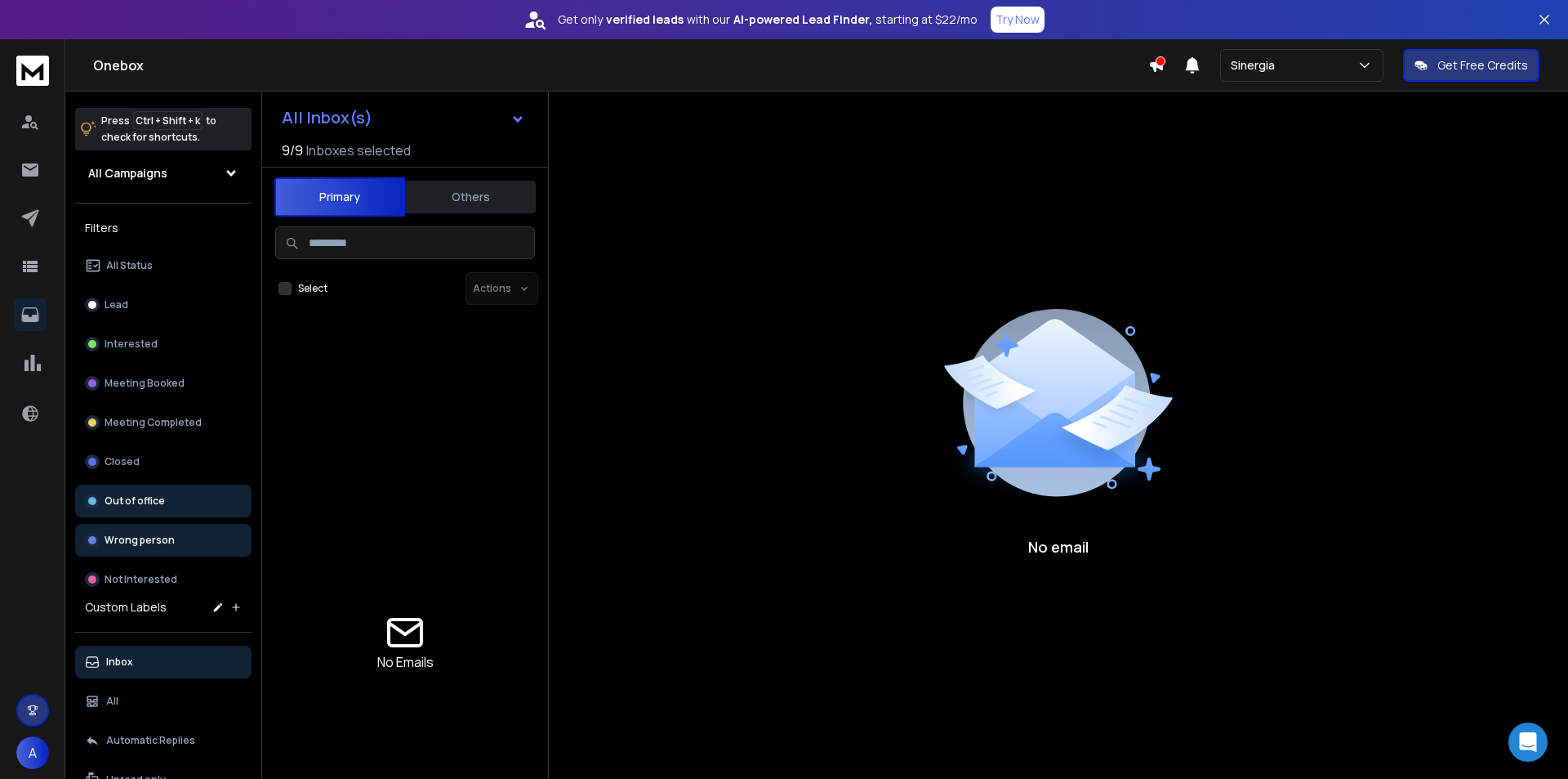
click at [131, 501] on p "Out of office" at bounding box center [135, 501] width 61 height 13
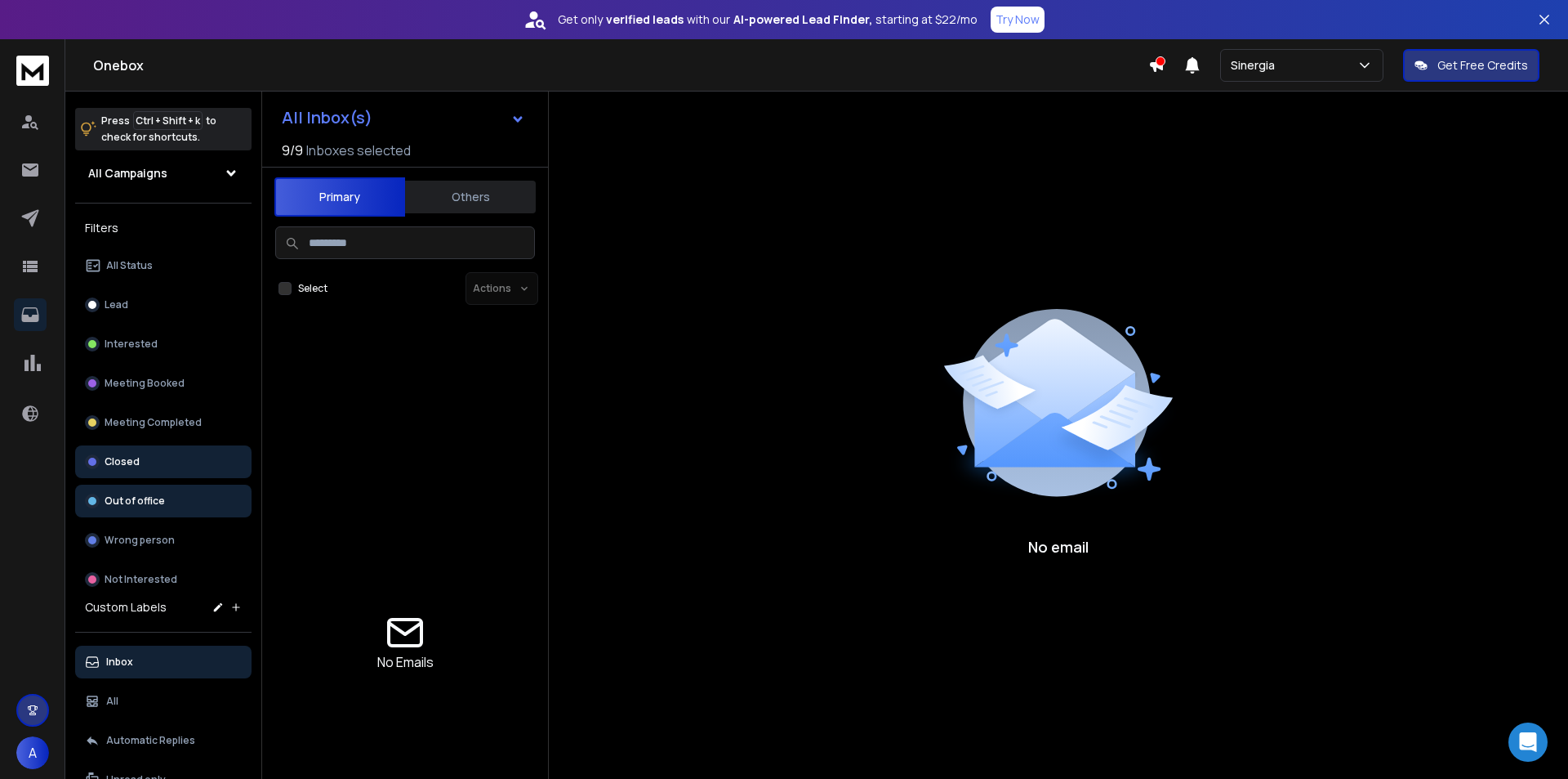
click at [114, 471] on button "Closed" at bounding box center [163, 461] width 176 height 32
click at [133, 410] on button "Meeting Completed" at bounding box center [163, 422] width 176 height 32
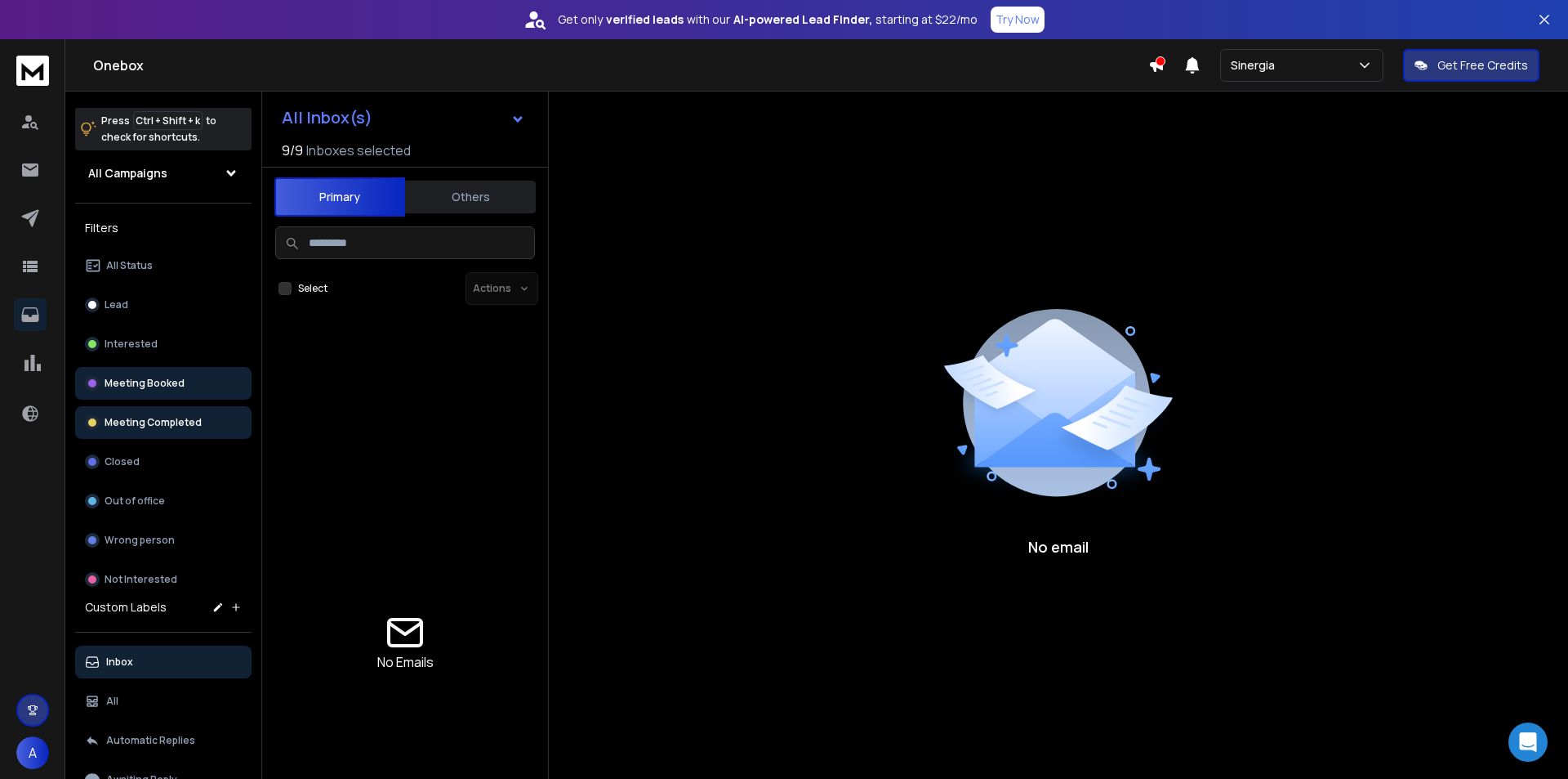
click at [130, 369] on button "Meeting Booked" at bounding box center [163, 382] width 176 height 32
click at [129, 336] on button "Interested" at bounding box center [163, 343] width 176 height 32
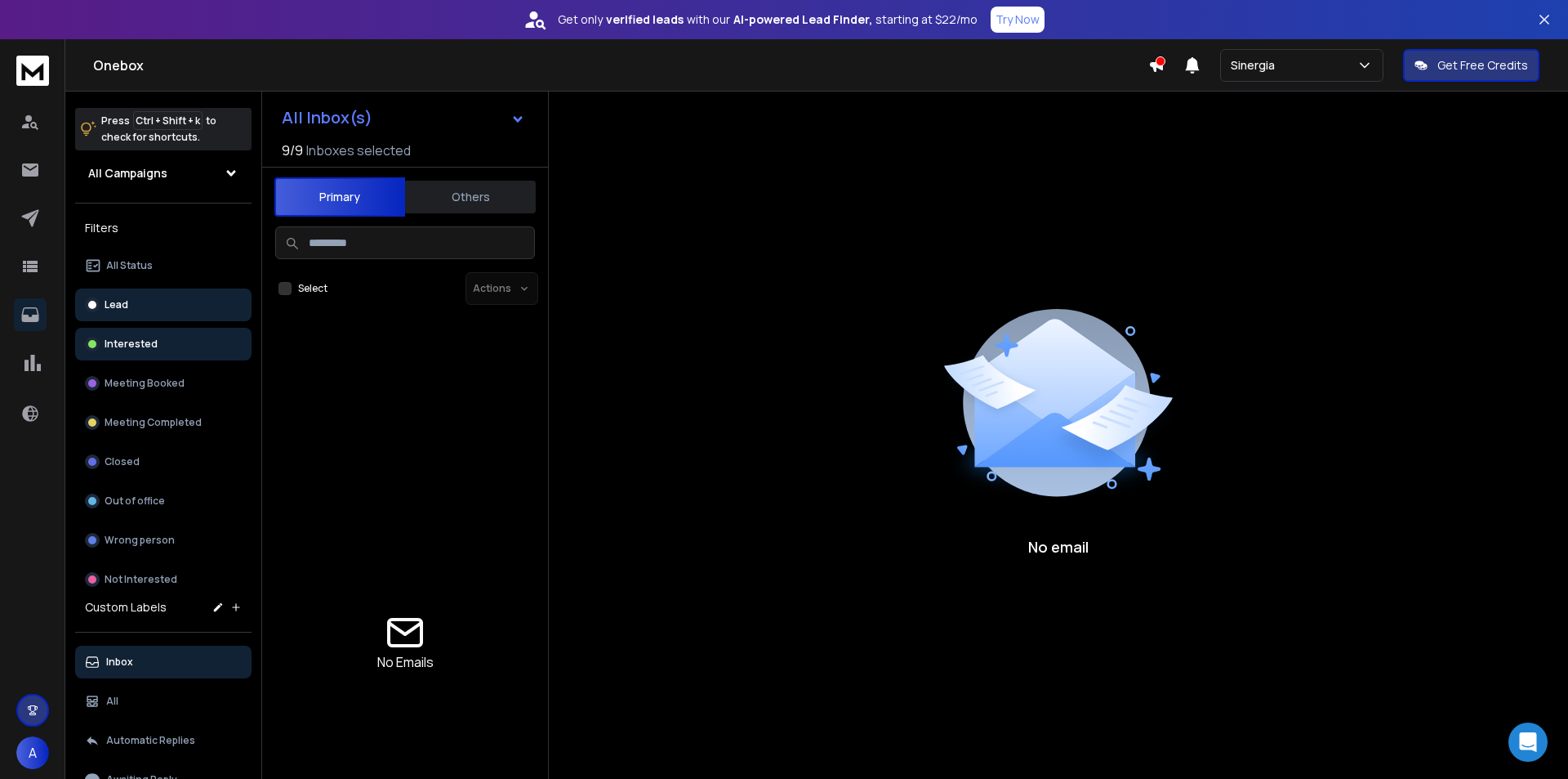
click at [120, 305] on p "Lead" at bounding box center [116, 305] width 24 height 13
click at [118, 277] on button "All Status" at bounding box center [163, 265] width 176 height 32
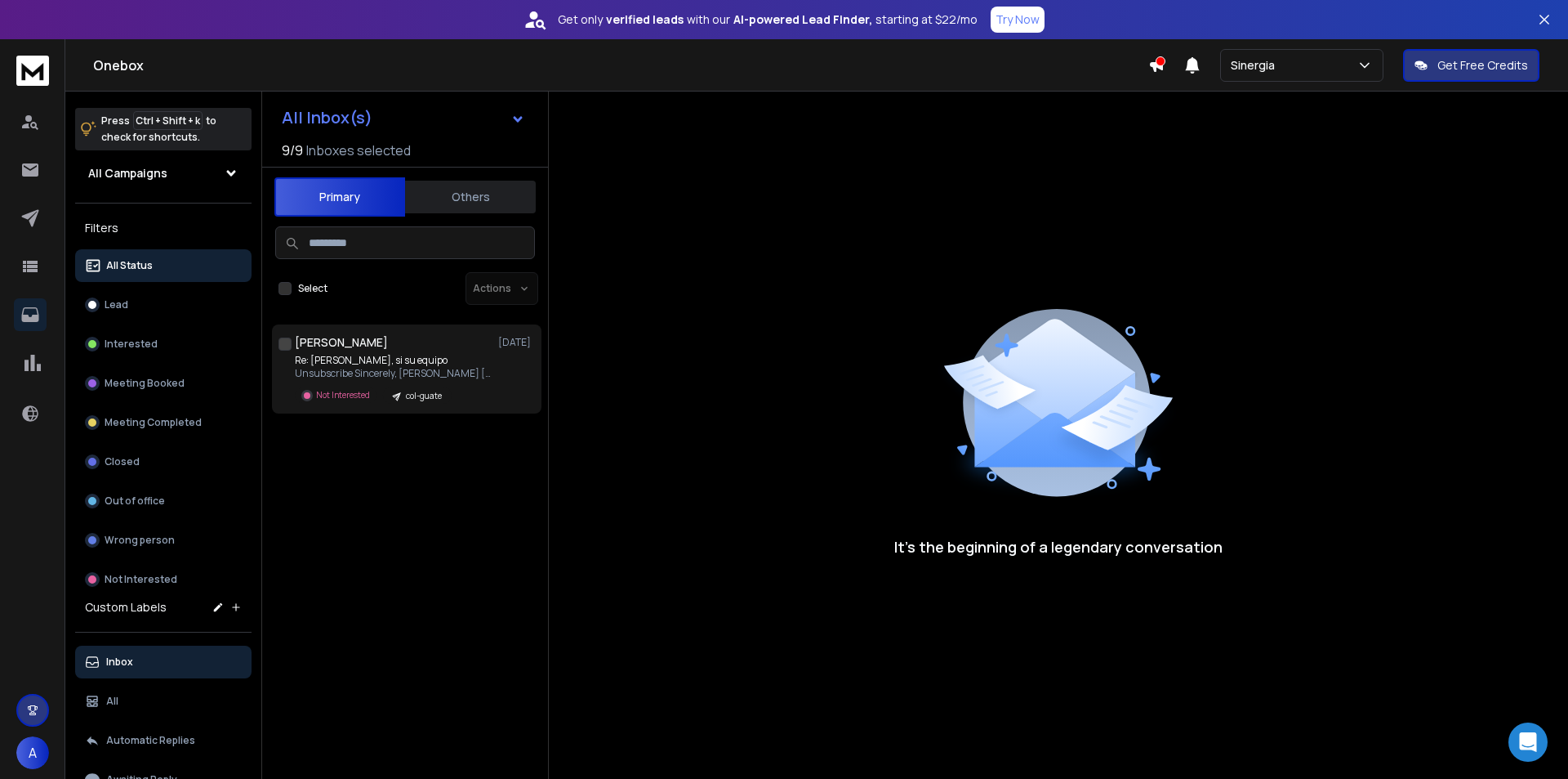
click at [391, 367] on p "Unsubscribe Sincerely, Steve Gatena Steve@pray.com" at bounding box center [393, 373] width 196 height 13
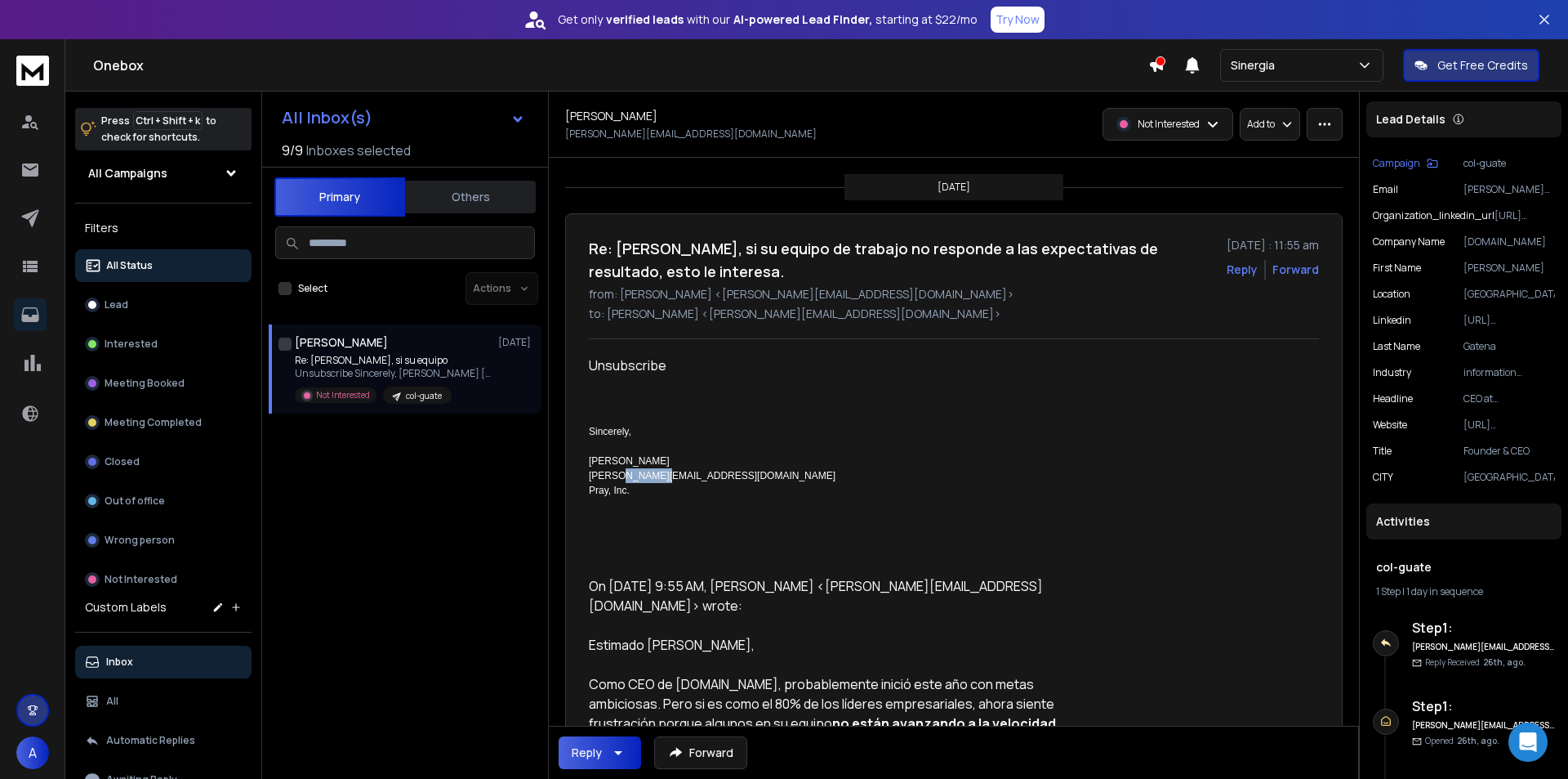
drag, startPoint x: 684, startPoint y: 469, endPoint x: 623, endPoint y: 481, distance: 62.2
click at [623, 481] on div "Sincerely, Steve Gatena Steve@pray.com Pray, Inc." at bounding box center [828, 446] width 477 height 103
copy div "pray.com"
click at [483, 510] on div "Steve Gatena 26 Aug Re: Steve, si su equipo Unsubscribe Sincerely, Steve Gatena…" at bounding box center [405, 453] width 286 height 265
click at [142, 346] on p "Interested" at bounding box center [131, 344] width 53 height 13
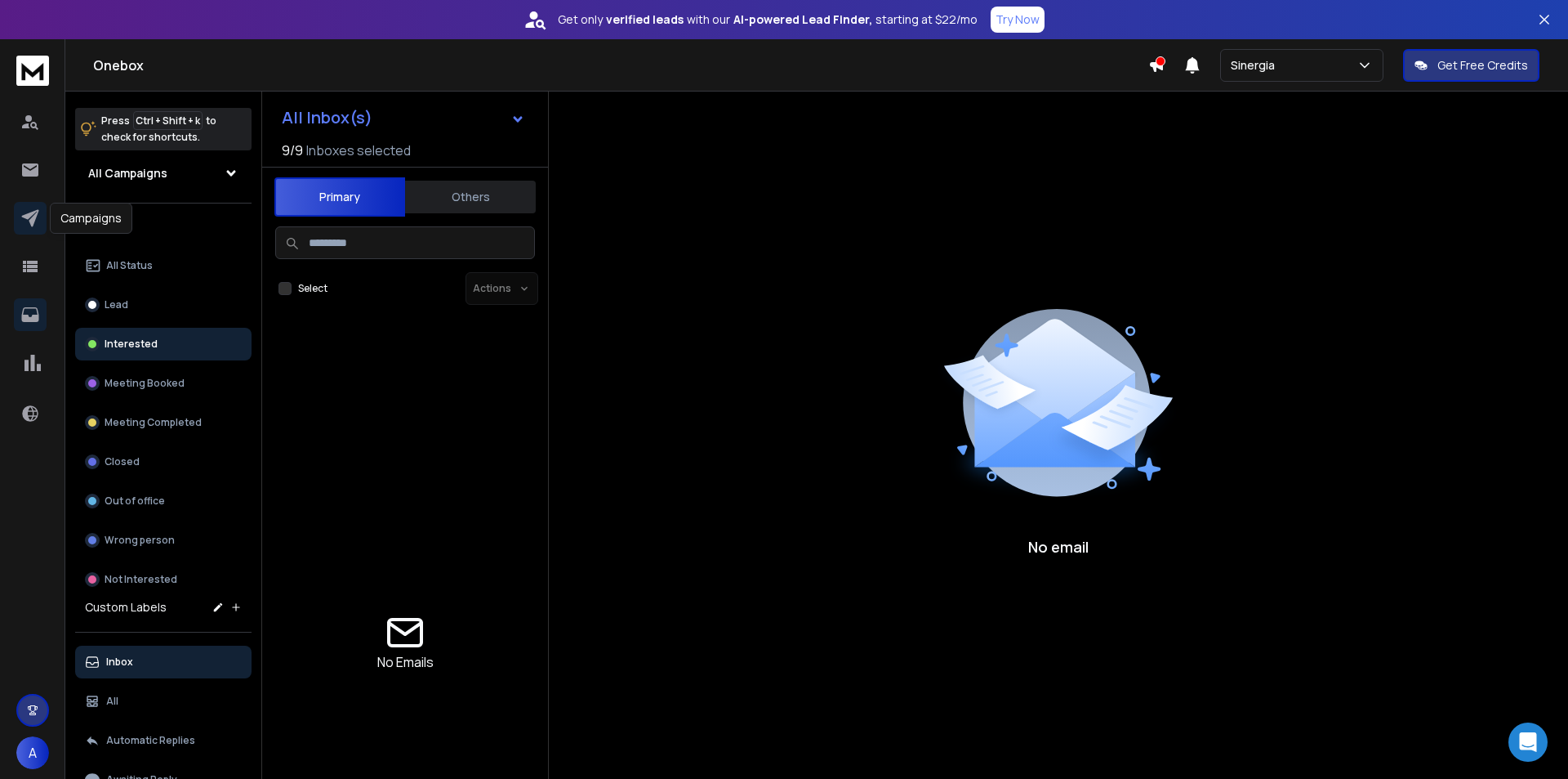
click at [32, 211] on icon at bounding box center [31, 219] width 20 height 20
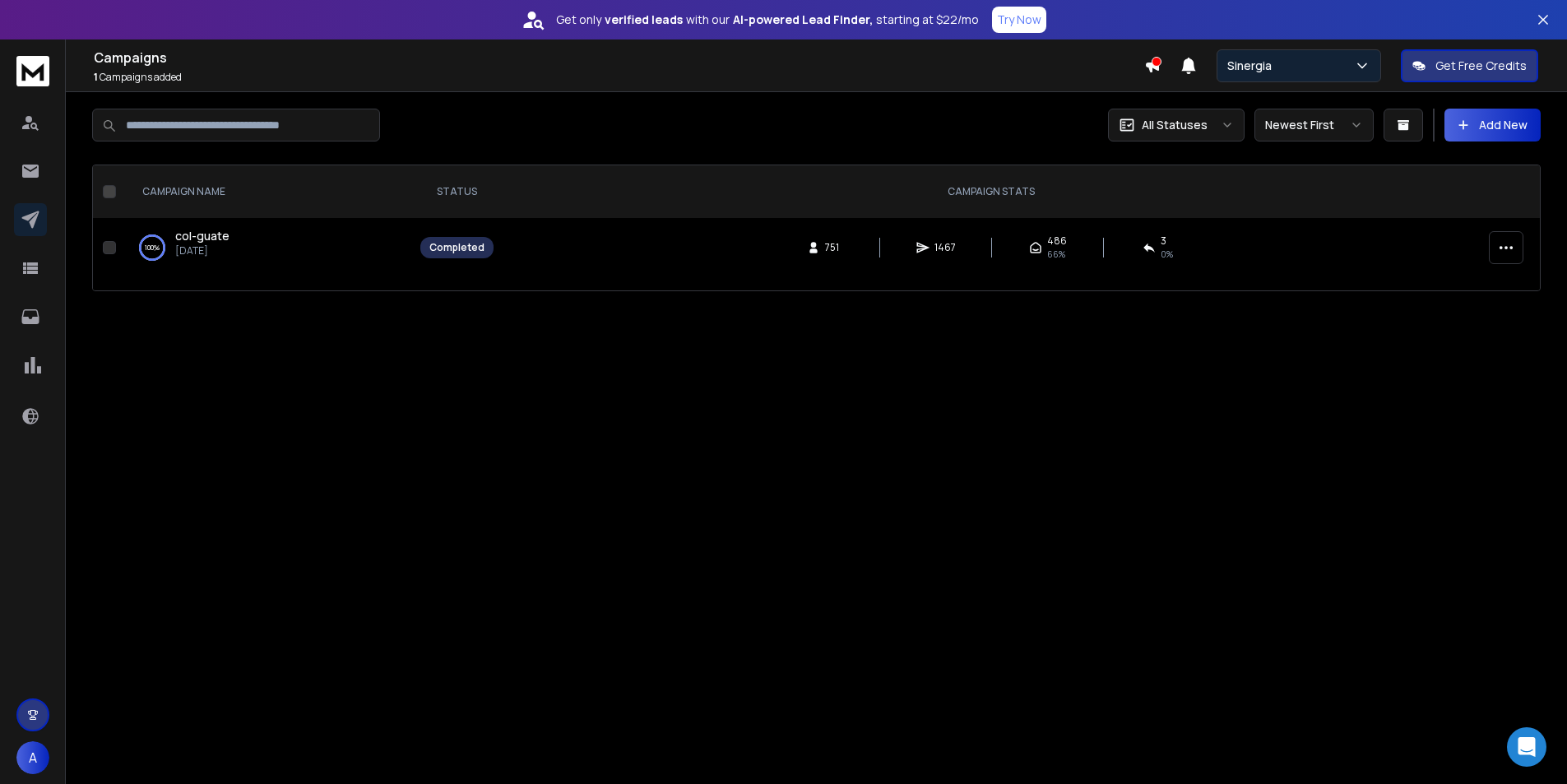
click at [1309, 74] on button "Sinergia" at bounding box center [1299, 65] width 165 height 33
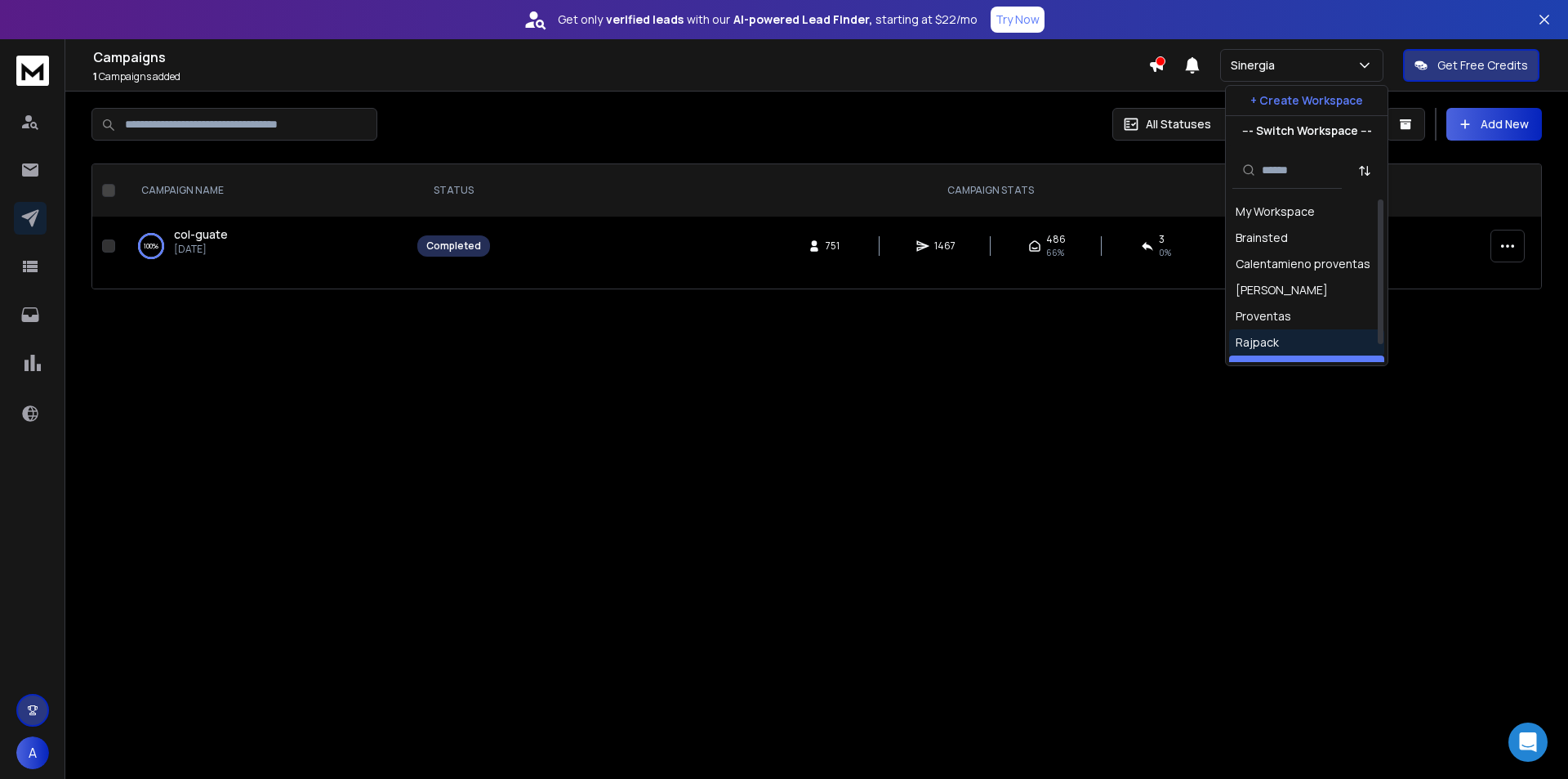
click at [1290, 342] on div "Rajpack" at bounding box center [1306, 342] width 155 height 26
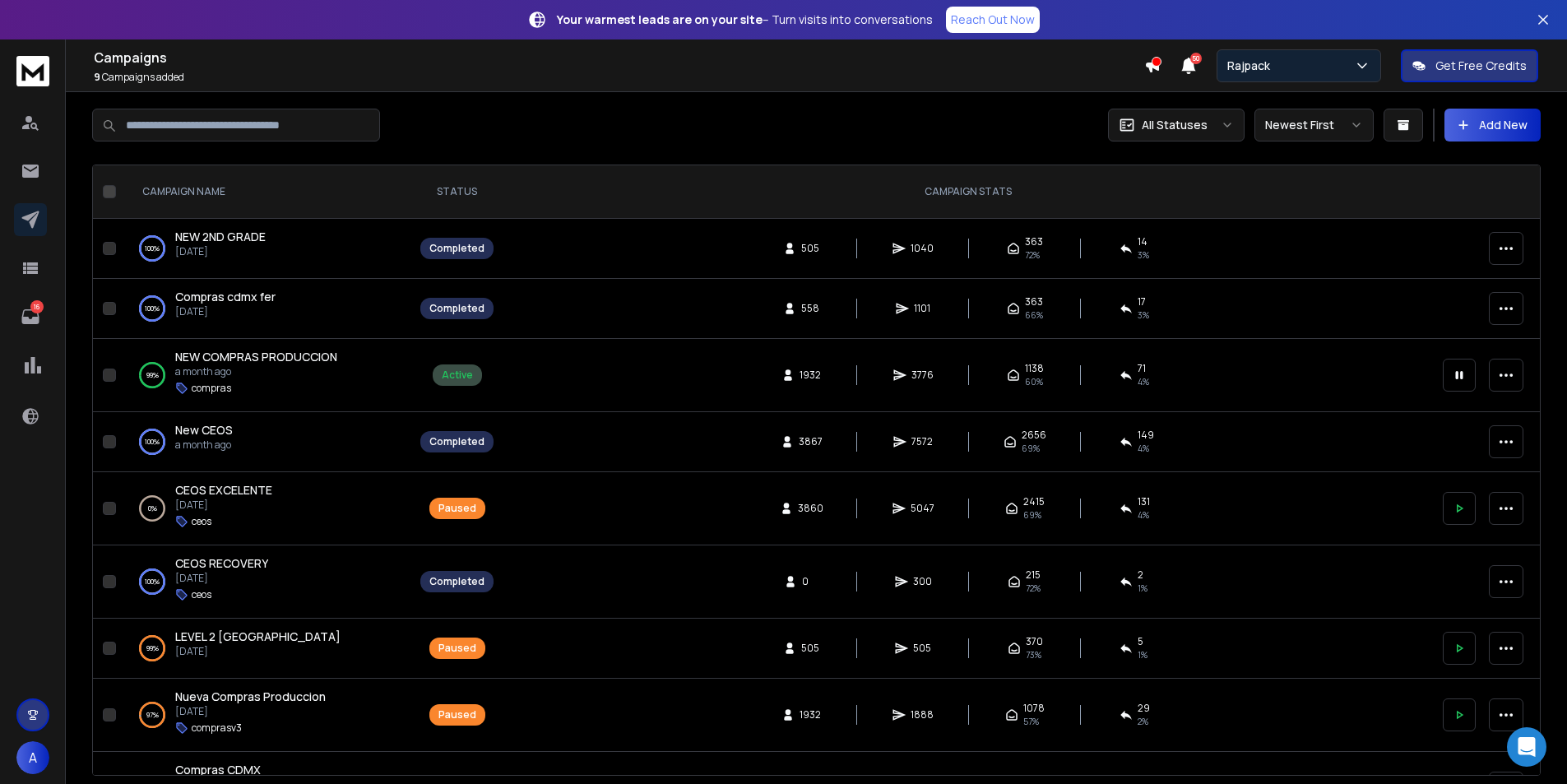
click at [1302, 64] on div "Rajpack" at bounding box center [1298, 66] width 143 height 17
click at [943, 108] on div "Campaigns 9 Campaigns Added All Statuses Newest First Add New CAMPAIGN NAME STA…" at bounding box center [817, 500] width 1502 height 817
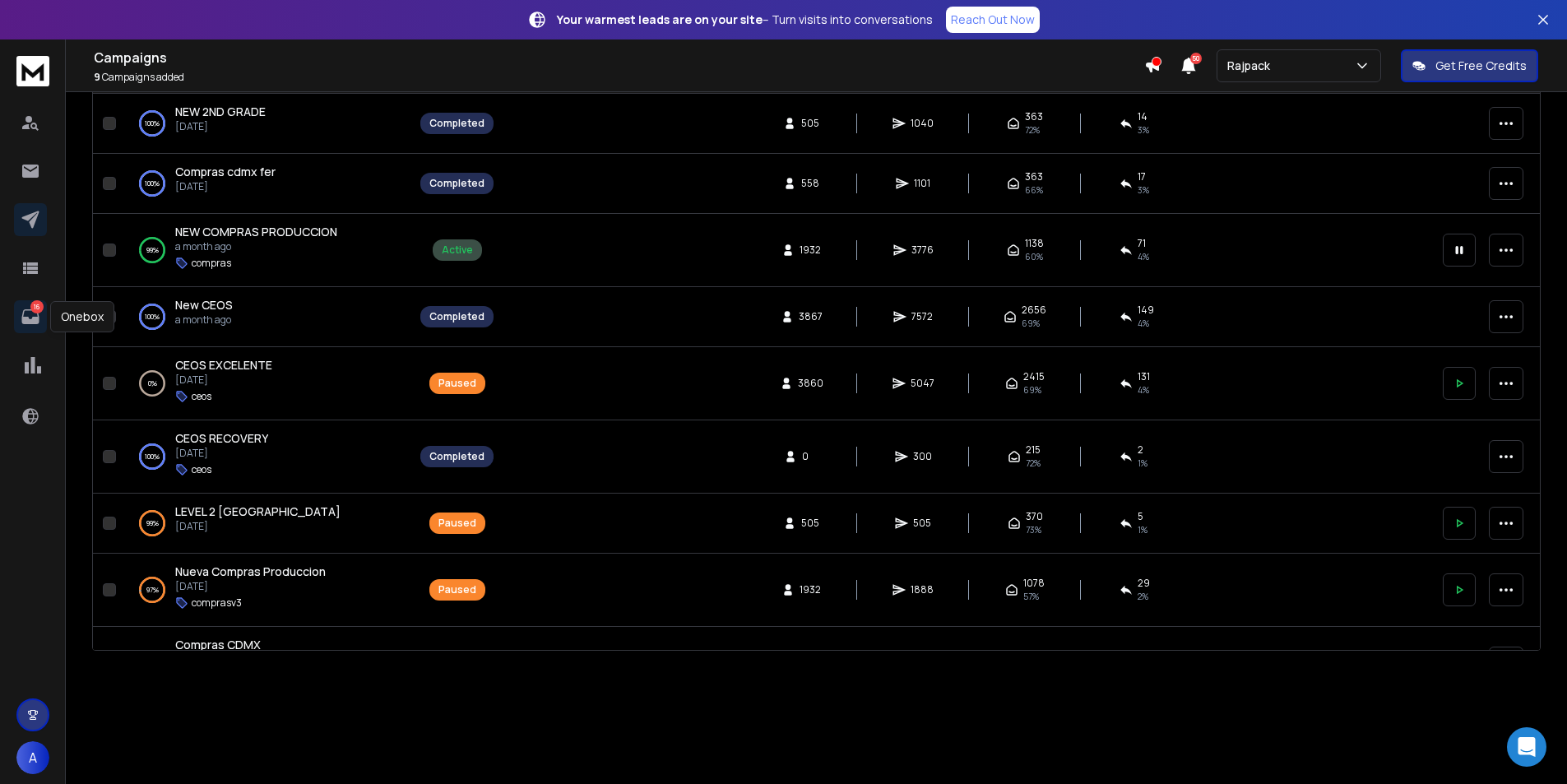
click at [35, 313] on p "16" at bounding box center [37, 307] width 13 height 13
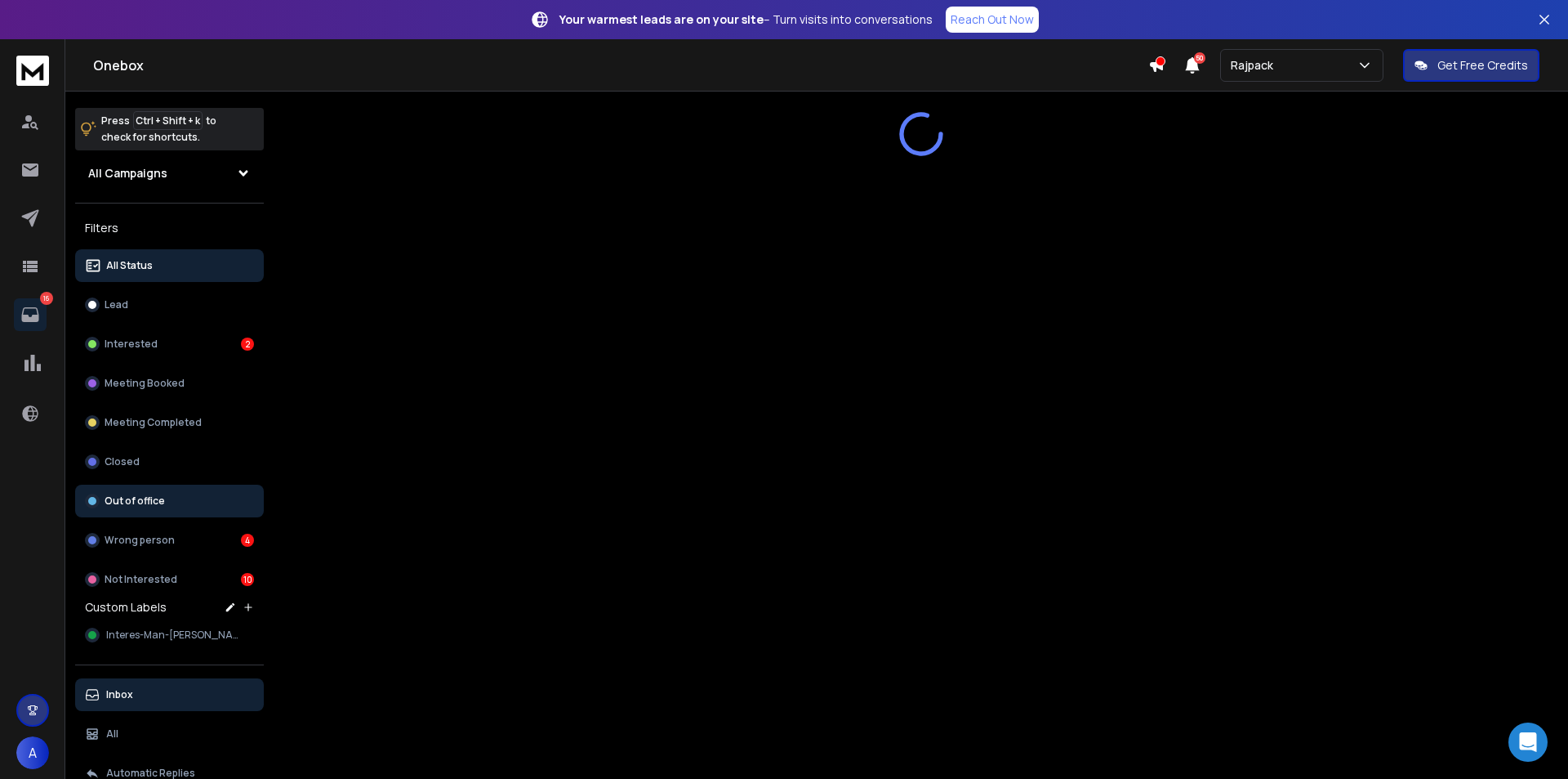
click at [185, 510] on button "Out of office" at bounding box center [169, 500] width 189 height 32
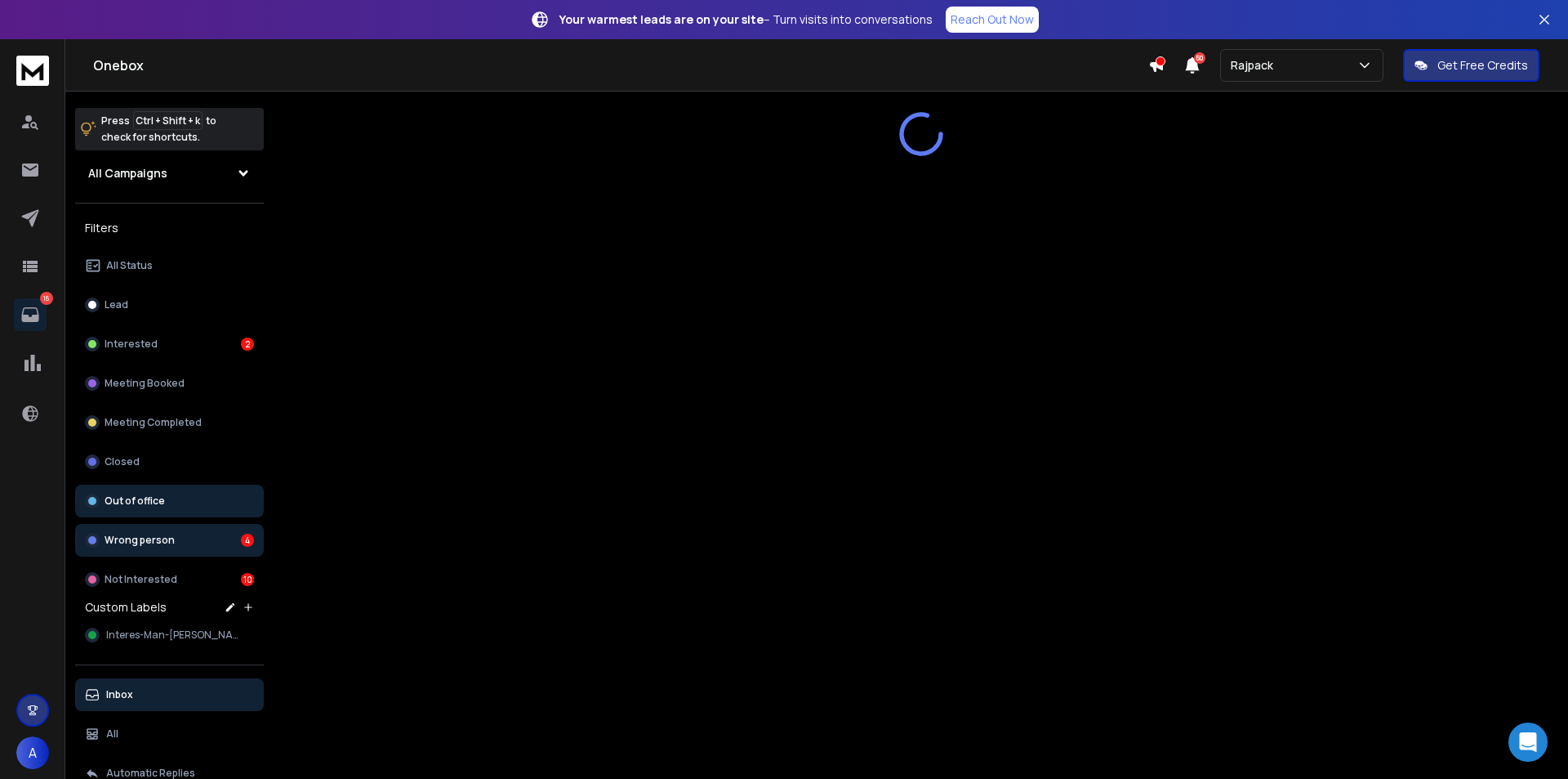
click at [180, 552] on button "Wrong person 4" at bounding box center [169, 540] width 189 height 32
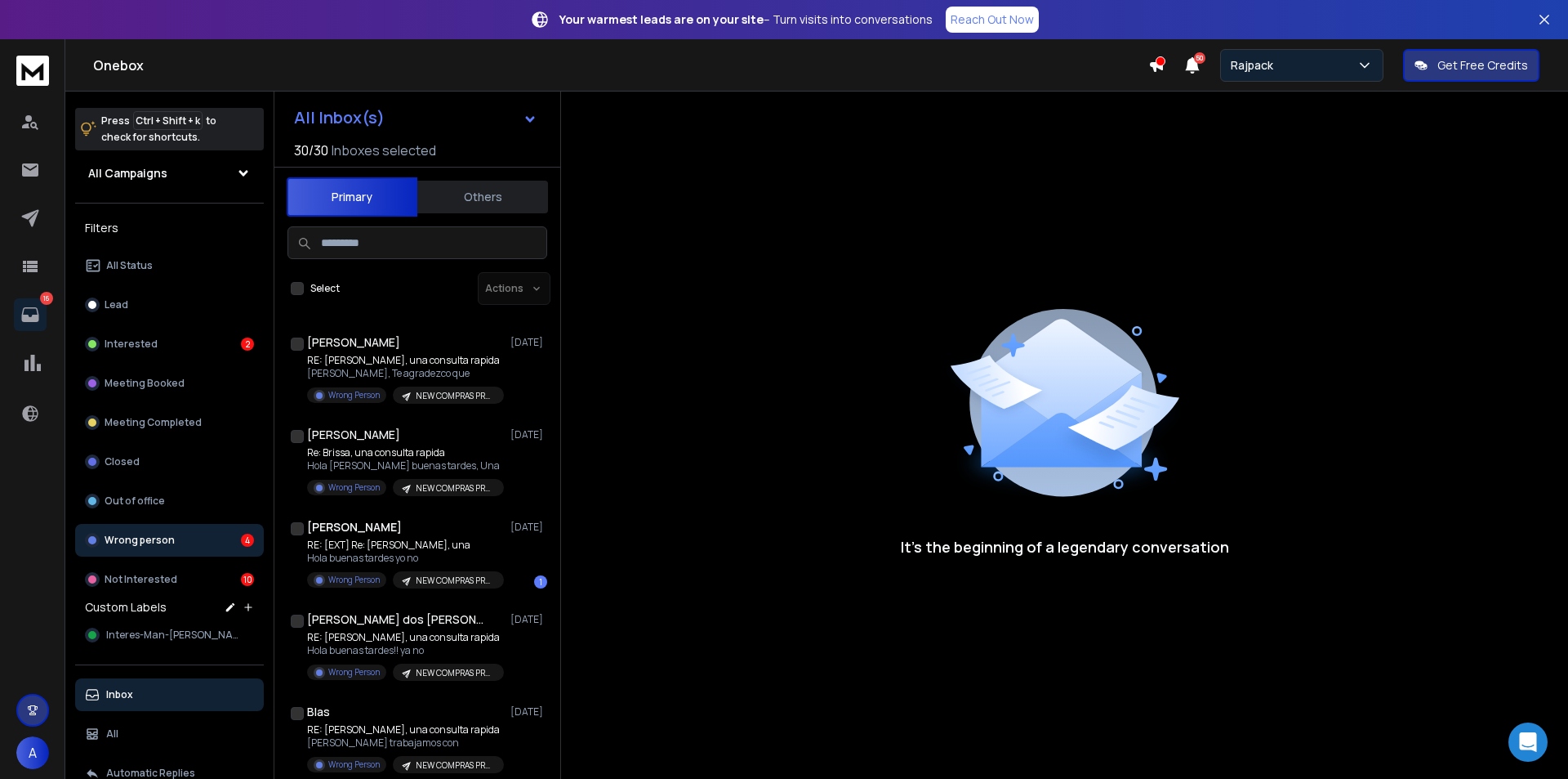
click at [1307, 57] on div "Rajpack" at bounding box center [1301, 66] width 142 height 17
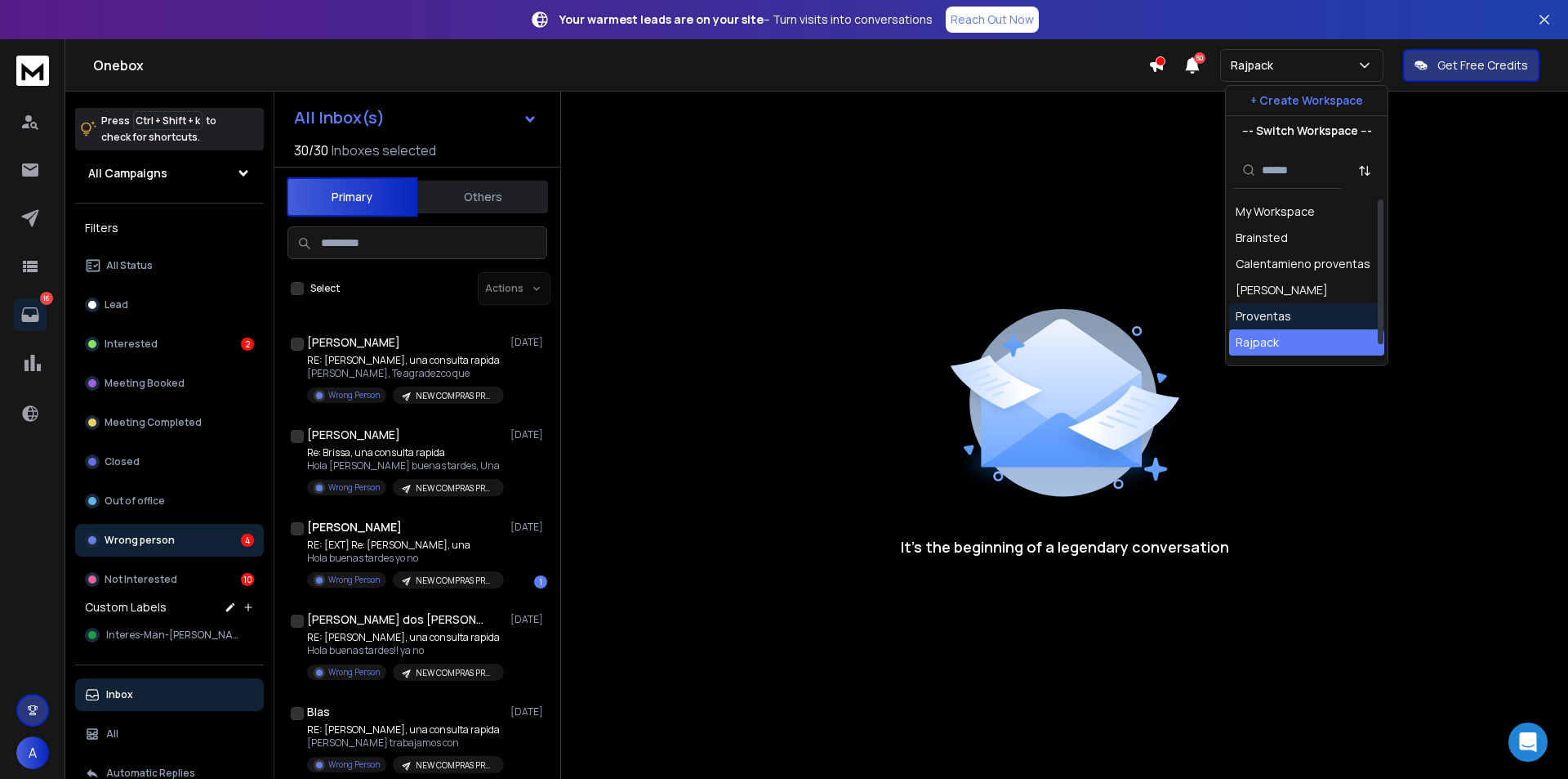
scroll to position [20, 0]
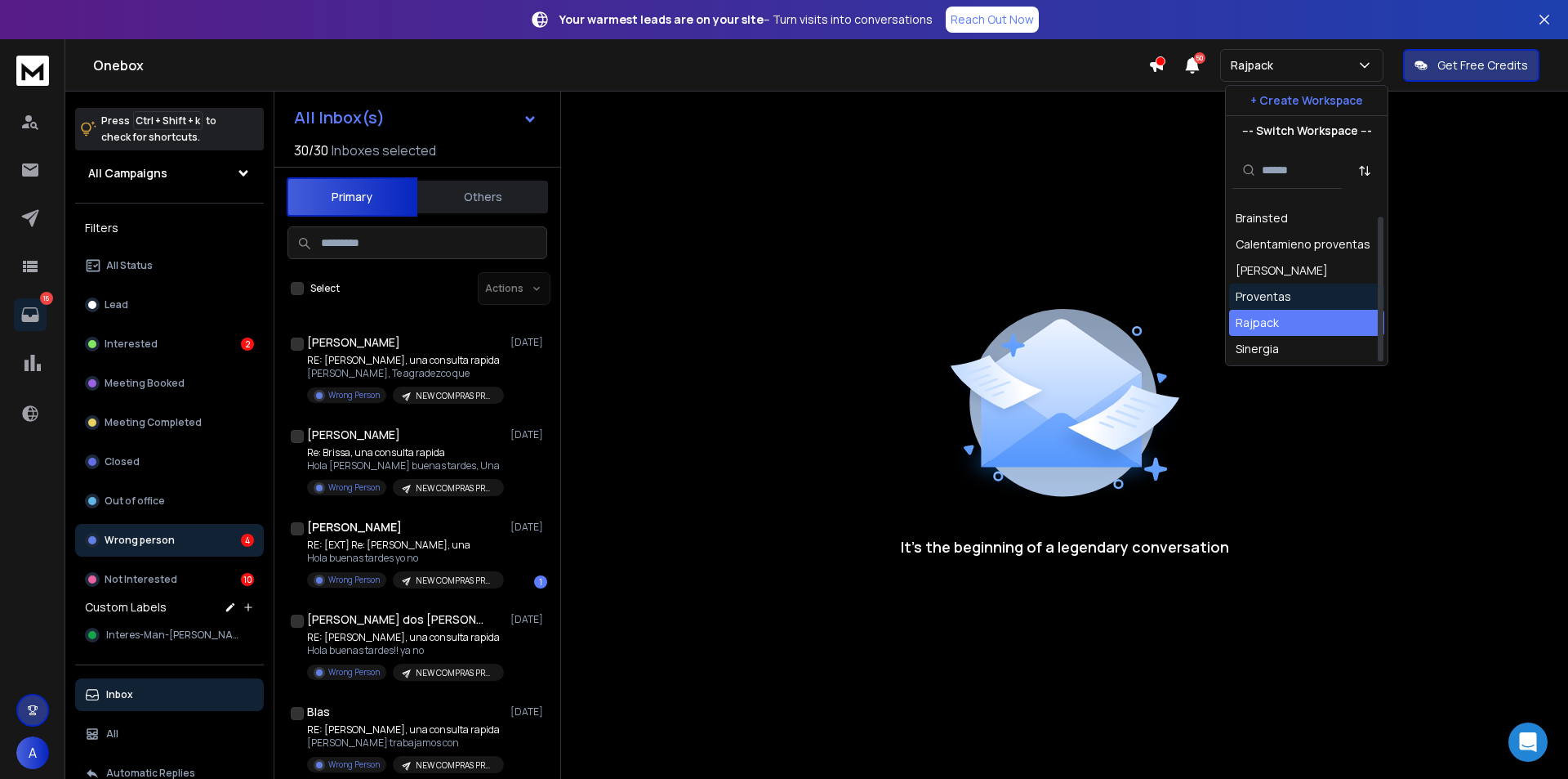
drag, startPoint x: 1381, startPoint y: 316, endPoint x: 1383, endPoint y: 348, distance: 32.1
click at [1383, 348] on div at bounding box center [1380, 288] width 6 height 145
click at [1290, 360] on div "Sinergia" at bounding box center [1306, 348] width 155 height 26
